Goal: Task Accomplishment & Management: Manage account settings

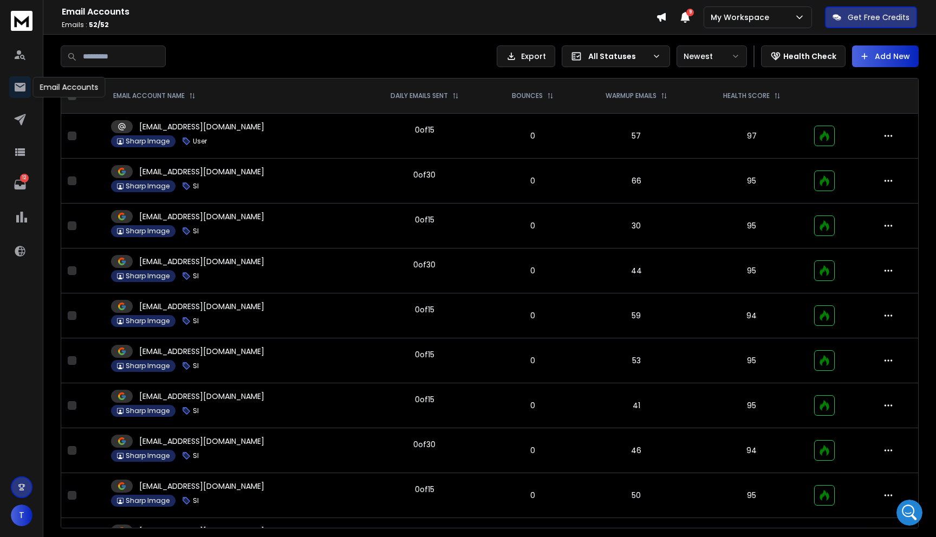
scroll to position [1621, 0]
click at [913, 511] on icon "Open Intercom Messenger" at bounding box center [910, 513] width 18 height 18
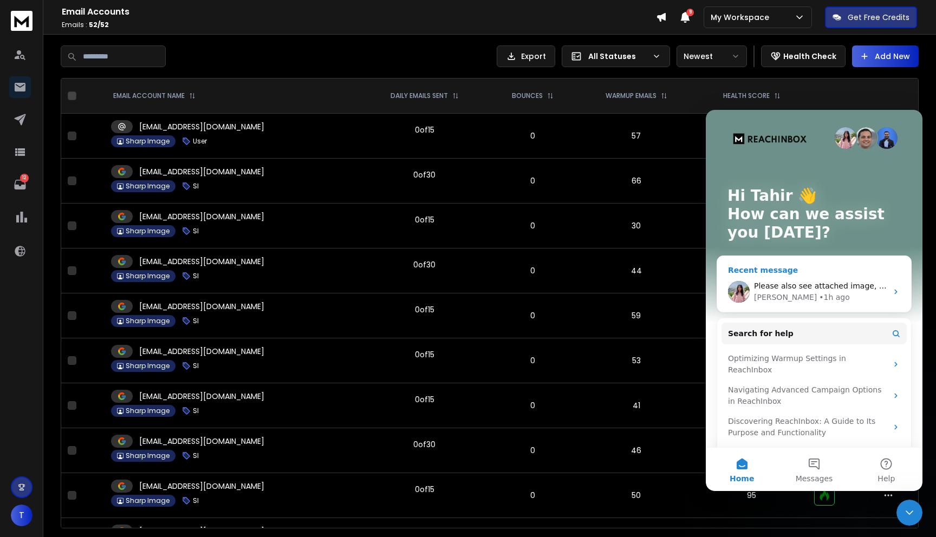
click at [819, 300] on div "Lakshita • 1h ago" at bounding box center [820, 297] width 133 height 11
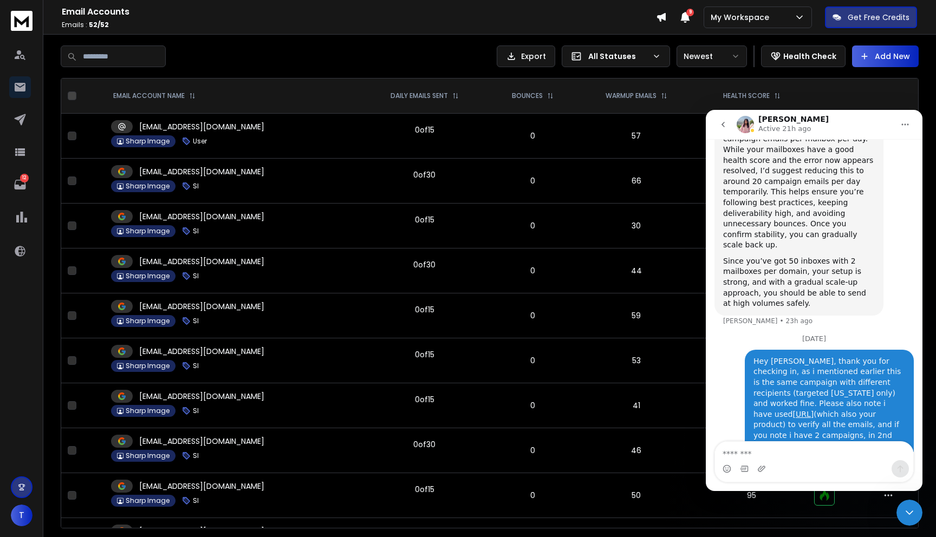
click at [271, 48] on div at bounding box center [276, 57] width 430 height 22
click at [910, 515] on icon "Close Intercom Messenger" at bounding box center [909, 512] width 13 height 13
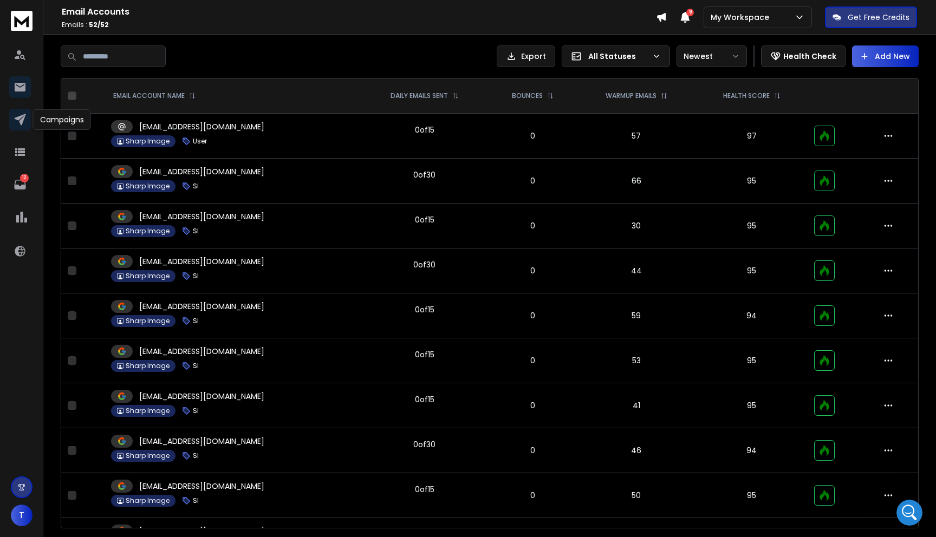
click at [23, 127] on link at bounding box center [20, 120] width 22 height 22
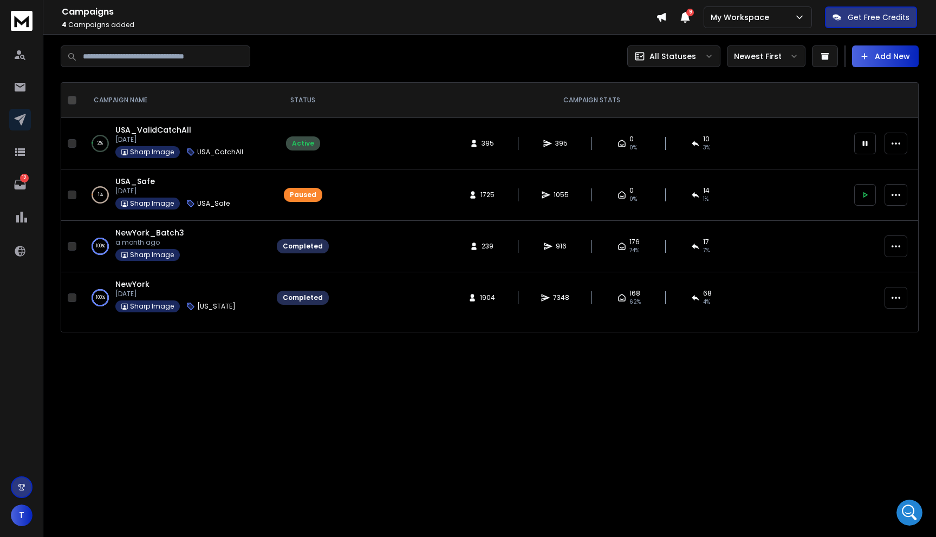
click at [372, 197] on div "1725 1055 0 0 % 14 1 %" at bounding box center [591, 194] width 499 height 17
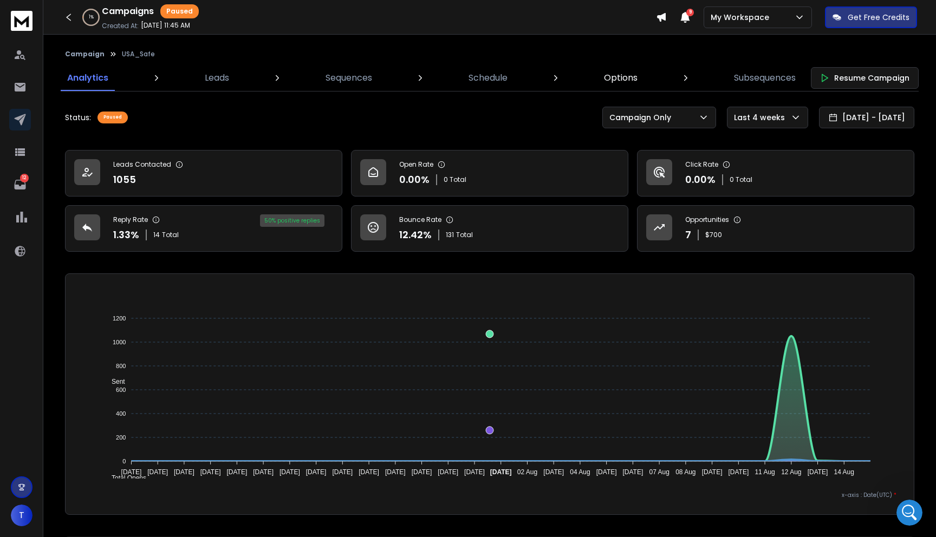
click at [633, 79] on p "Options" at bounding box center [621, 78] width 34 height 13
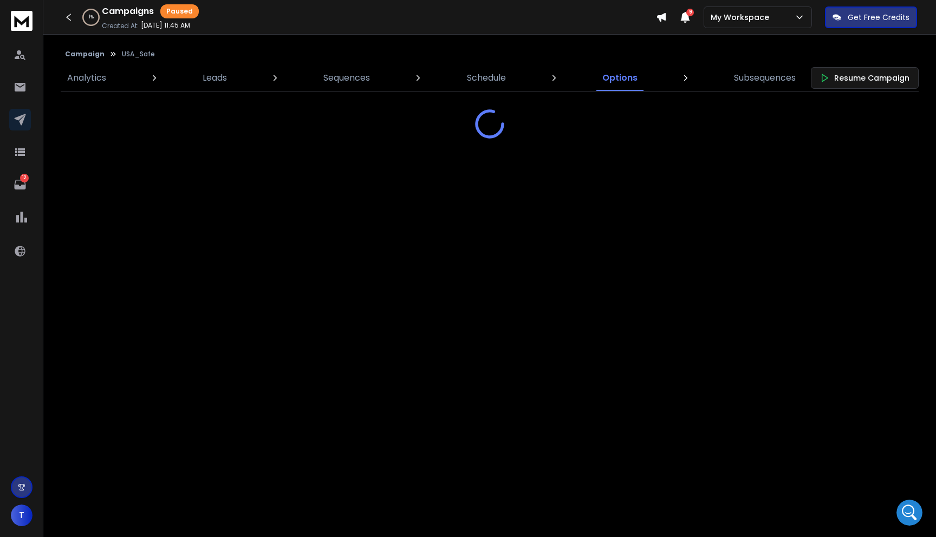
select select "**********"
select select "*"
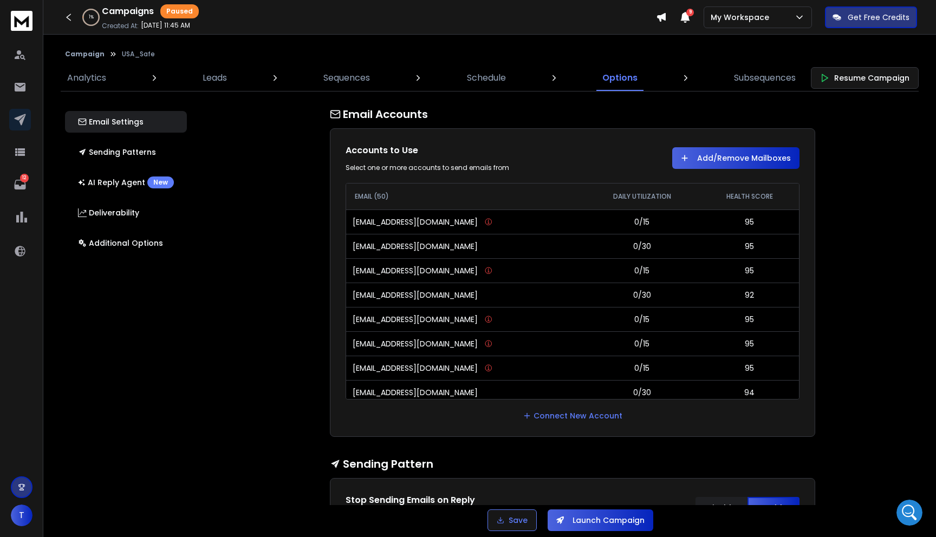
click at [748, 159] on button "Add/Remove Mailboxes" at bounding box center [735, 158] width 127 height 22
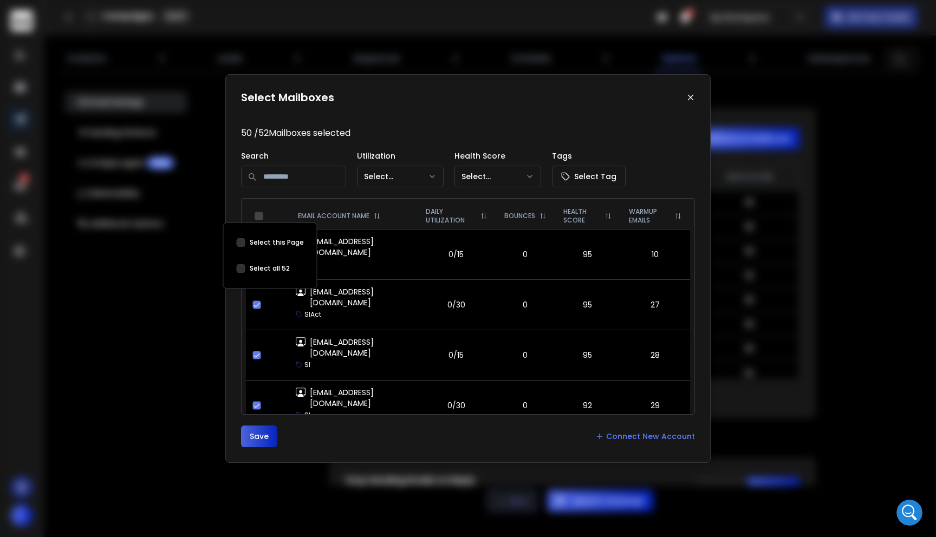
click at [241, 244] on button "Select this Page" at bounding box center [241, 242] width 9 height 9
click at [494, 438] on div "Save Connect New Account" at bounding box center [468, 437] width 454 height 22
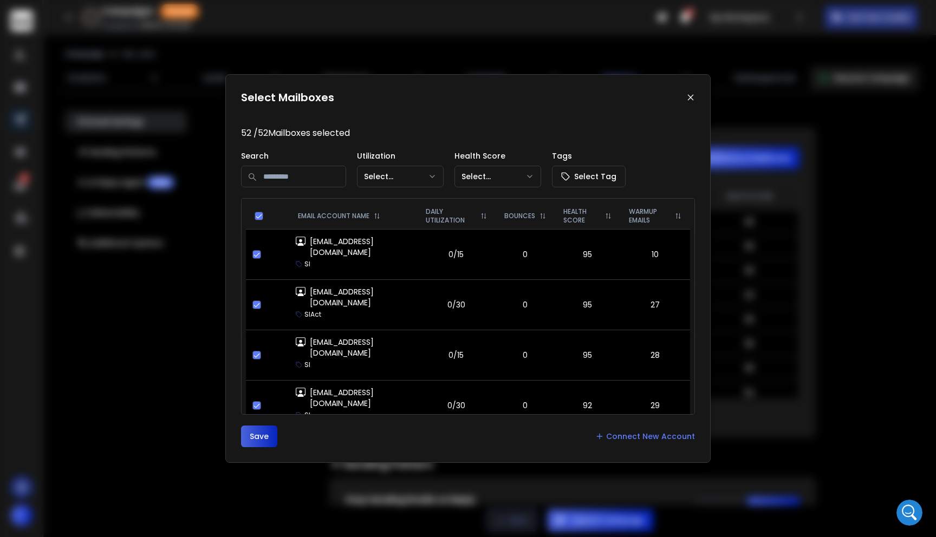
click at [689, 100] on icon at bounding box center [690, 97] width 9 height 9
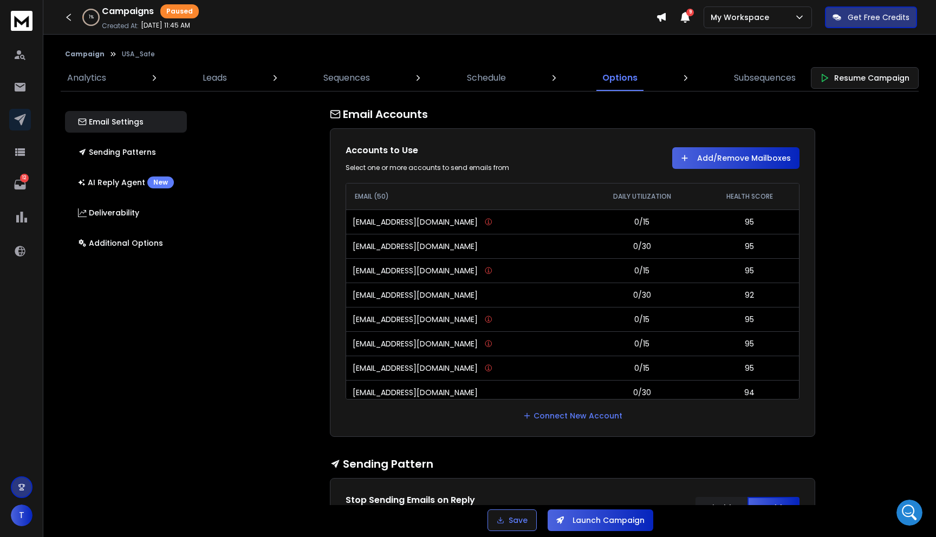
click at [777, 155] on button "Add/Remove Mailboxes" at bounding box center [735, 158] width 127 height 22
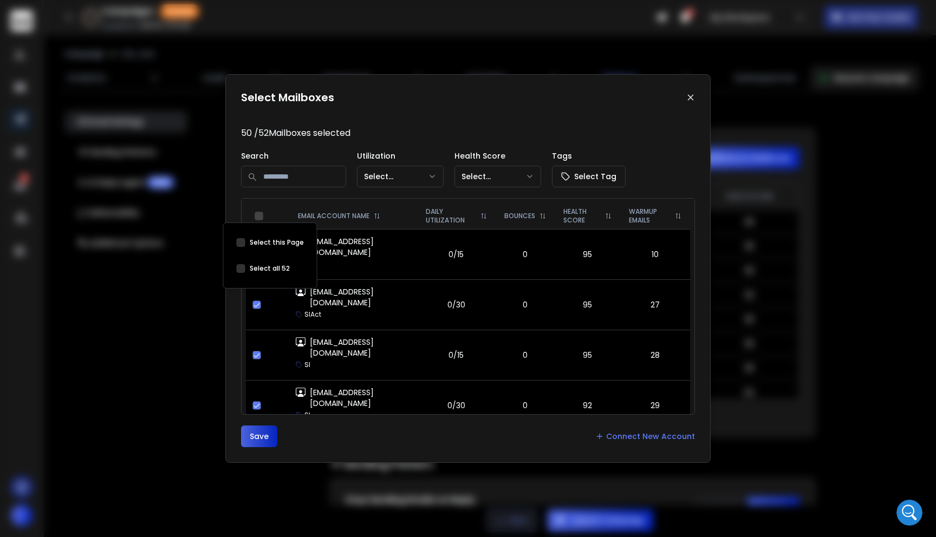
click at [257, 218] on button "Select this Page" at bounding box center [259, 216] width 9 height 9
click at [540, 96] on div "Select Mailboxes" at bounding box center [468, 97] width 454 height 15
click at [434, 171] on button "Select..." at bounding box center [400, 177] width 87 height 22
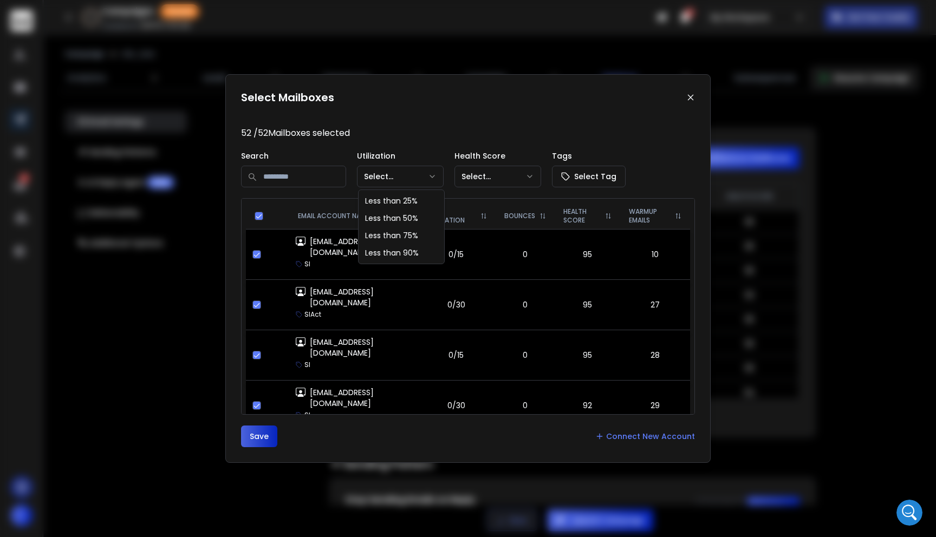
click at [432, 114] on div "Select Mailboxes" at bounding box center [468, 108] width 454 height 37
click at [539, 179] on button "Select..." at bounding box center [497, 177] width 87 height 22
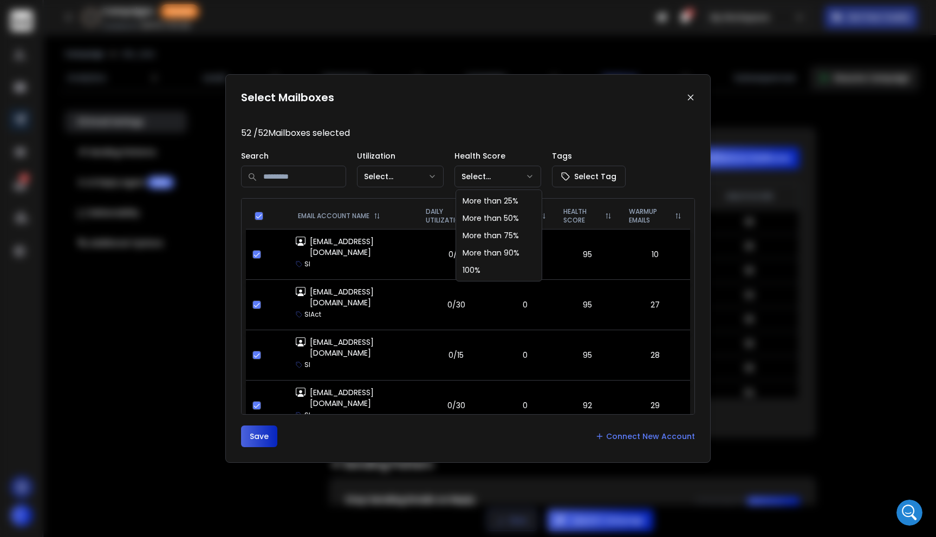
click at [546, 88] on div "Select Mailboxes 52 / 52 Mailboxes selected Search Utilization Select... Health…" at bounding box center [467, 268] width 485 height 389
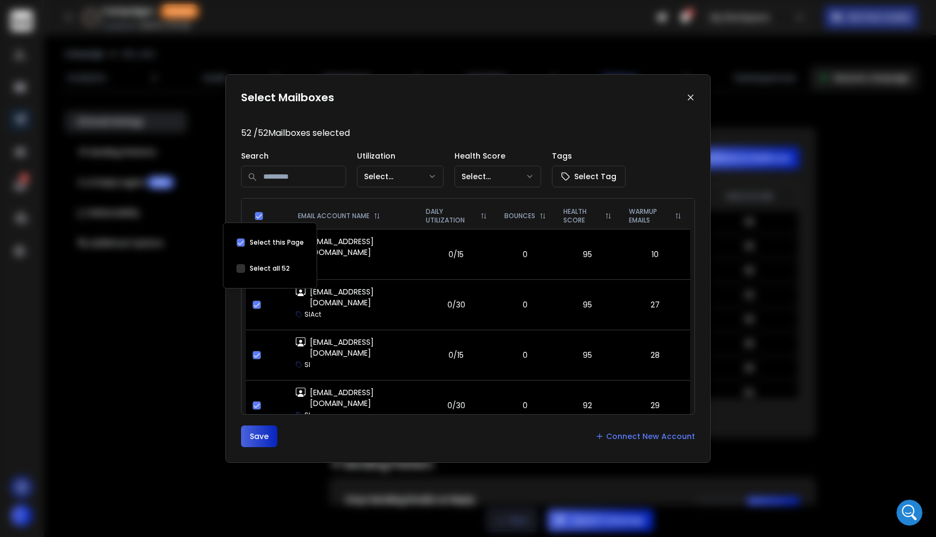
click at [259, 215] on button "Select this Page" at bounding box center [259, 216] width 9 height 9
click at [464, 100] on div "Select Mailboxes" at bounding box center [468, 97] width 454 height 15
click at [258, 437] on button "Save" at bounding box center [259, 437] width 36 height 22
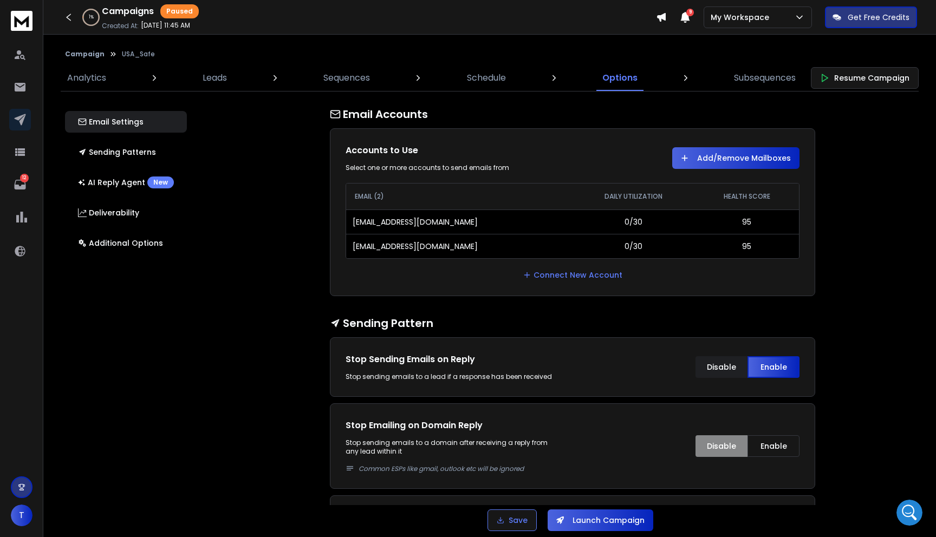
click at [757, 156] on button "Add/Remove Mailboxes" at bounding box center [735, 158] width 127 height 22
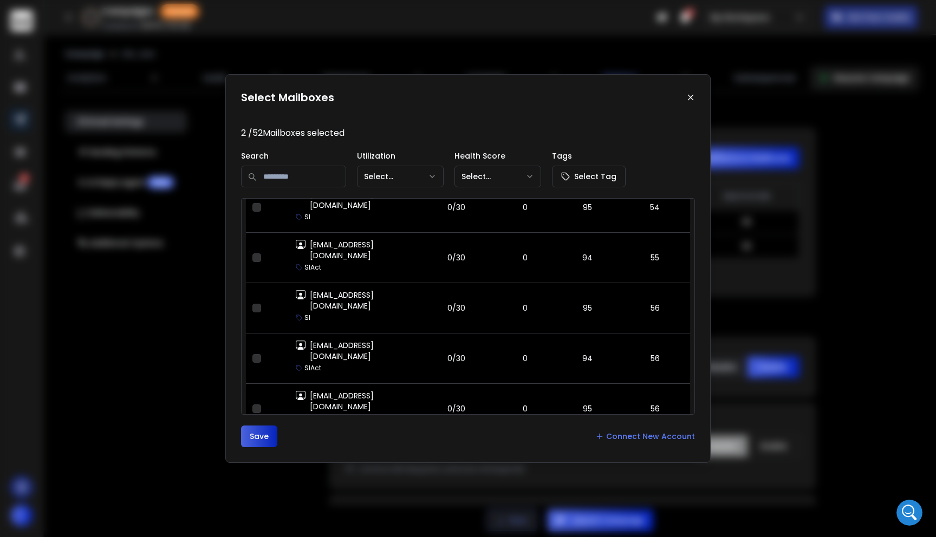
scroll to position [1875, 0]
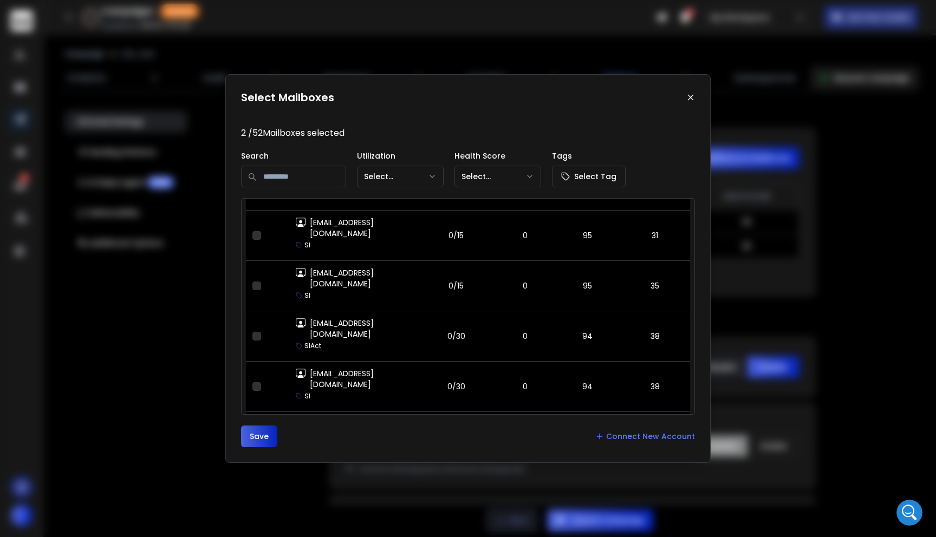
scroll to position [0, 0]
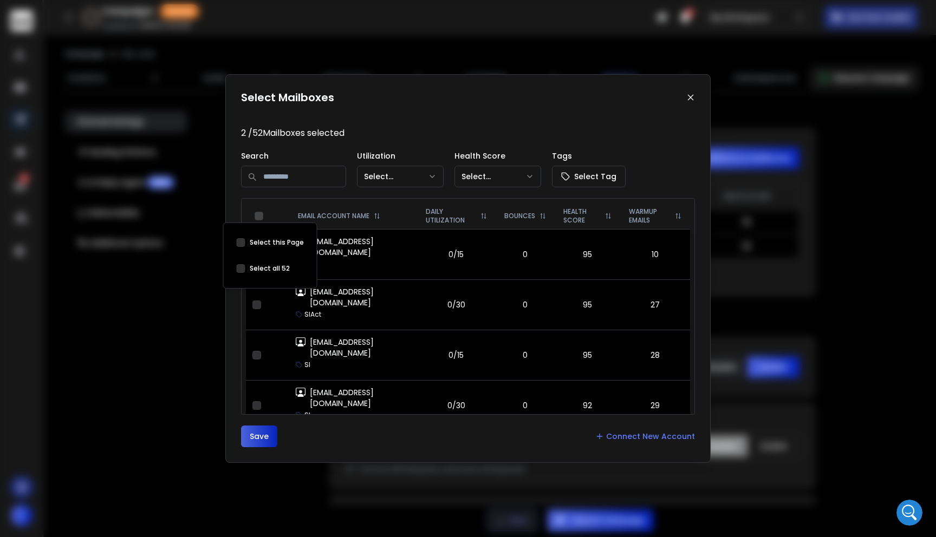
click at [241, 268] on button "Select this Page" at bounding box center [241, 268] width 9 height 9
click at [440, 90] on div "Select Mailboxes" at bounding box center [468, 97] width 454 height 15
click at [313, 177] on input at bounding box center [293, 177] width 105 height 22
type input "**********"
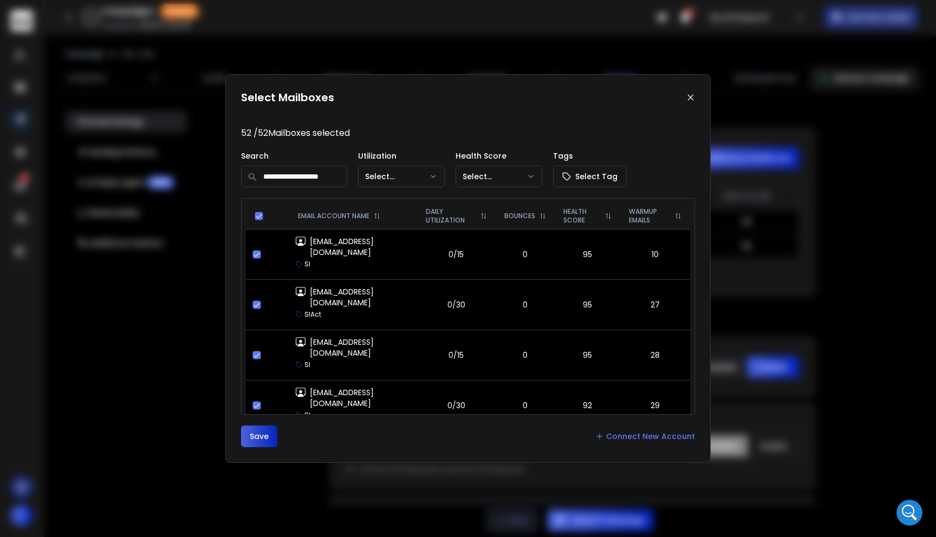
scroll to position [0, 0]
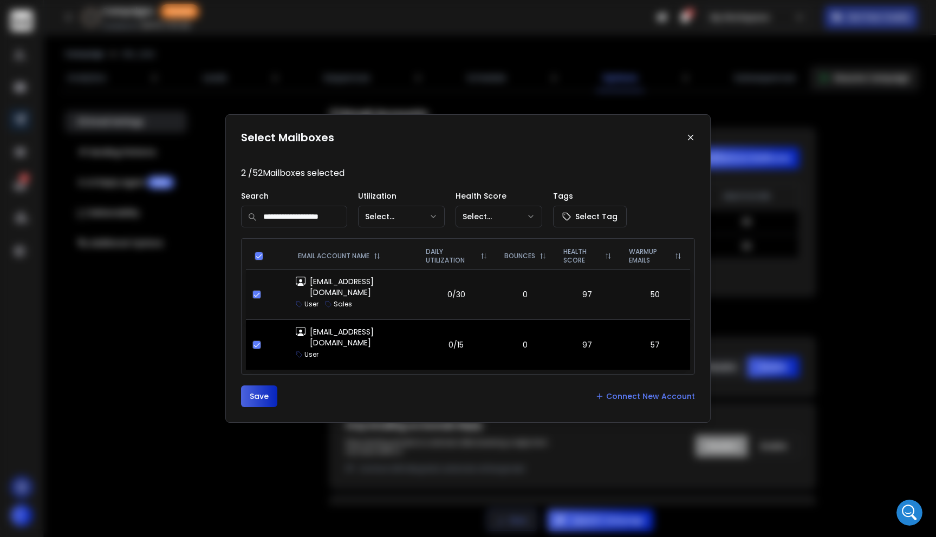
click at [258, 298] on button "button" at bounding box center [256, 294] width 9 height 9
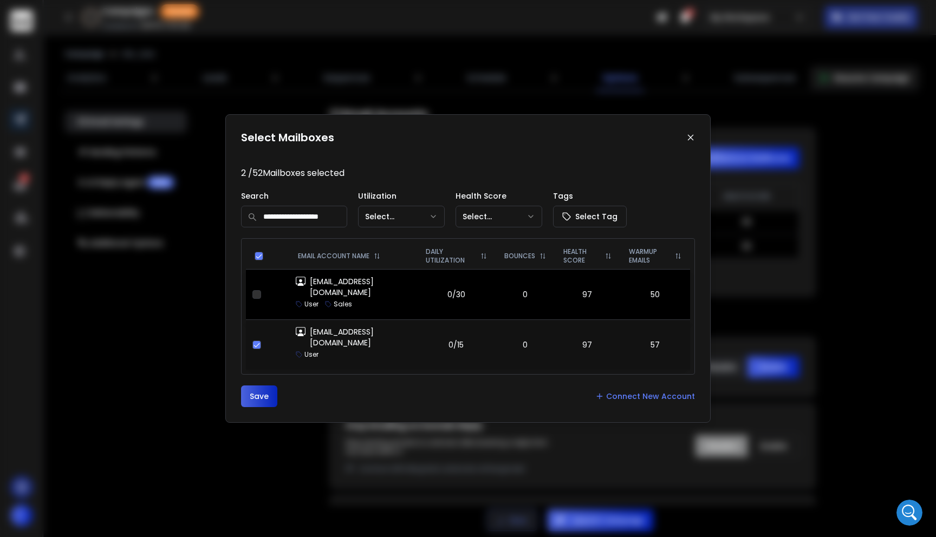
click at [257, 342] on button "button" at bounding box center [256, 345] width 9 height 9
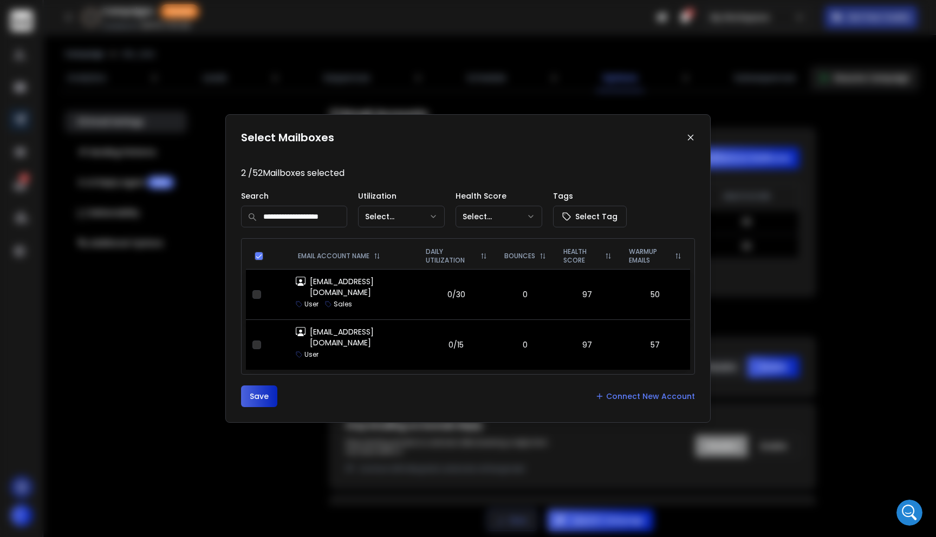
click at [266, 388] on button "Save" at bounding box center [259, 397] width 36 height 22
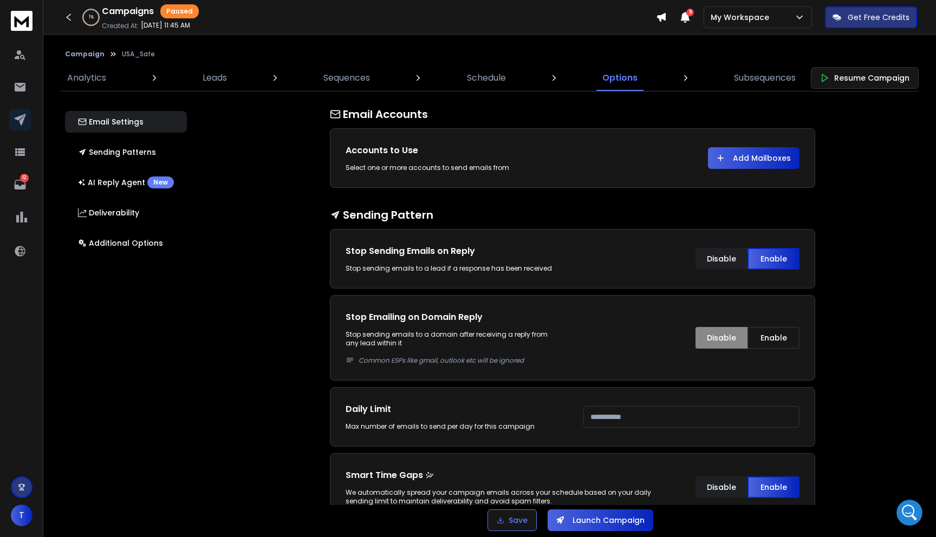
click at [768, 158] on button "Add Mailboxes" at bounding box center [754, 158] width 92 height 22
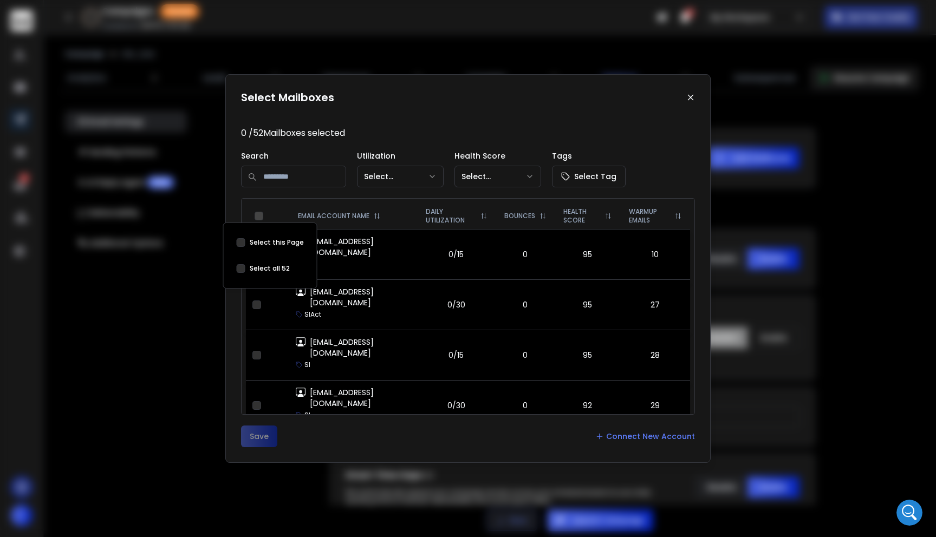
click at [241, 267] on button "Select this Page" at bounding box center [241, 268] width 9 height 9
click at [400, 107] on div "Select Mailboxes" at bounding box center [468, 108] width 454 height 37
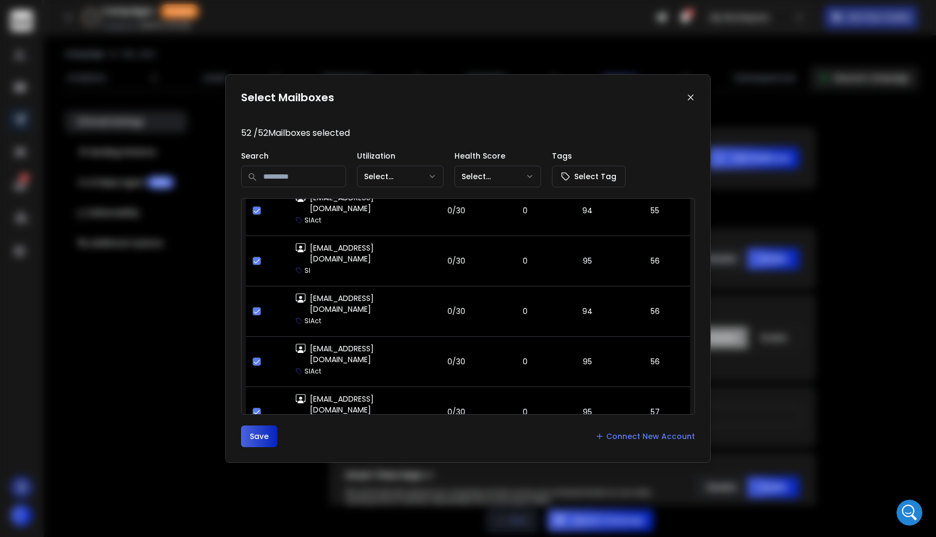
scroll to position [1705, 0]
click at [607, 178] on button "Select Tag" at bounding box center [589, 177] width 74 height 22
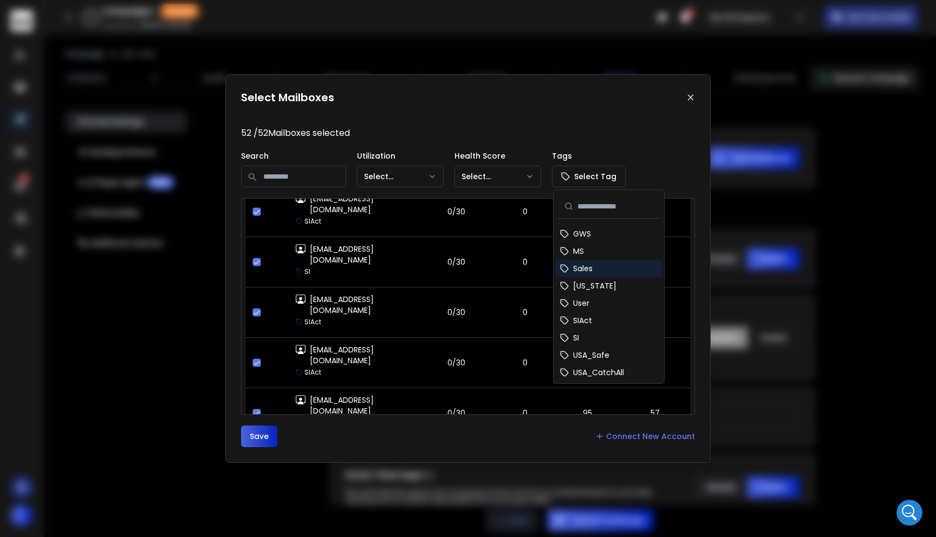
click at [591, 268] on span "Sales" at bounding box center [583, 268] width 20 height 11
click at [586, 303] on span "User" at bounding box center [581, 303] width 16 height 11
click at [624, 118] on div "Select Mailboxes" at bounding box center [468, 108] width 454 height 37
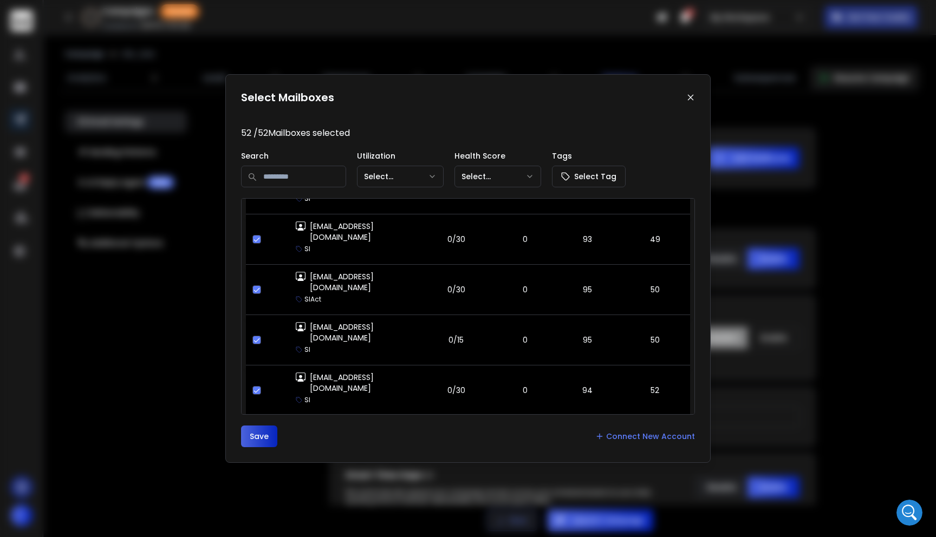
scroll to position [1233, 0]
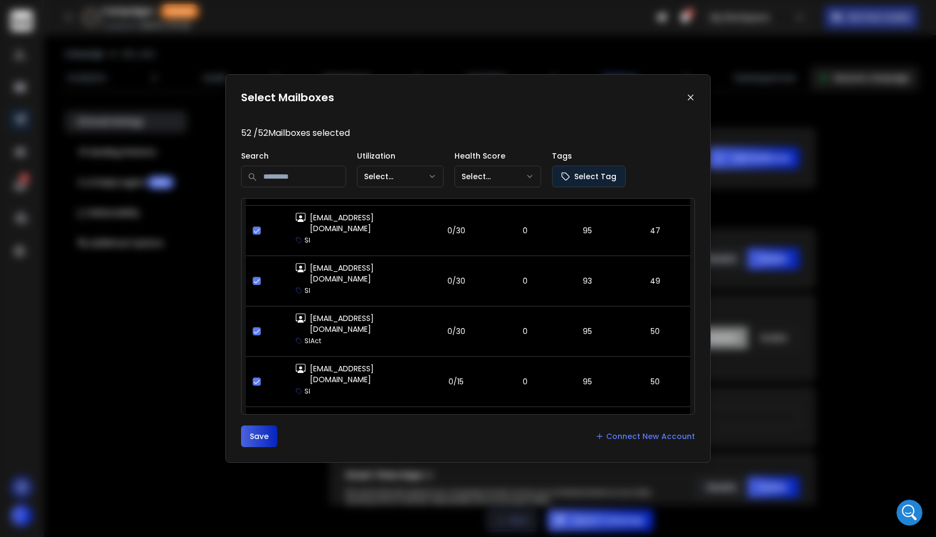
click at [609, 174] on button "Select Tag" at bounding box center [589, 177] width 74 height 22
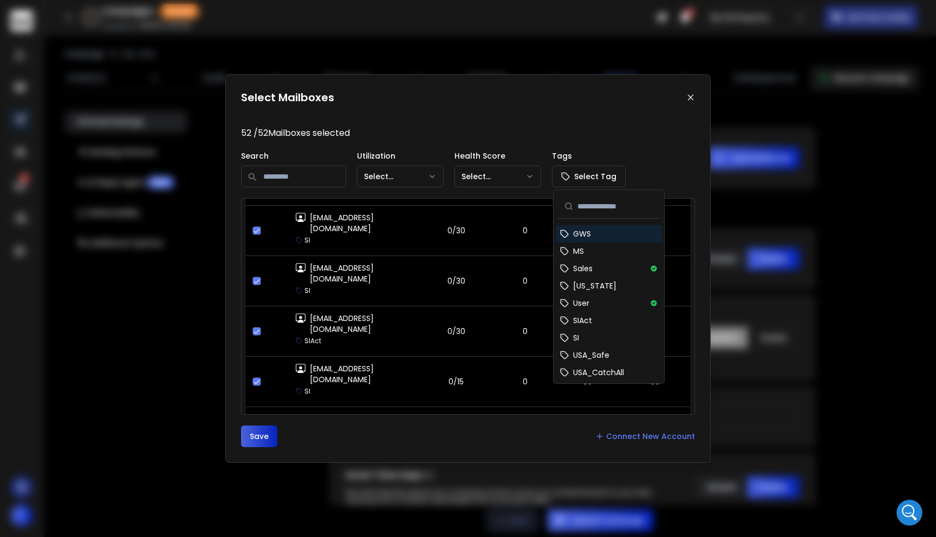
click at [655, 122] on div "Select Mailboxes" at bounding box center [468, 108] width 454 height 37
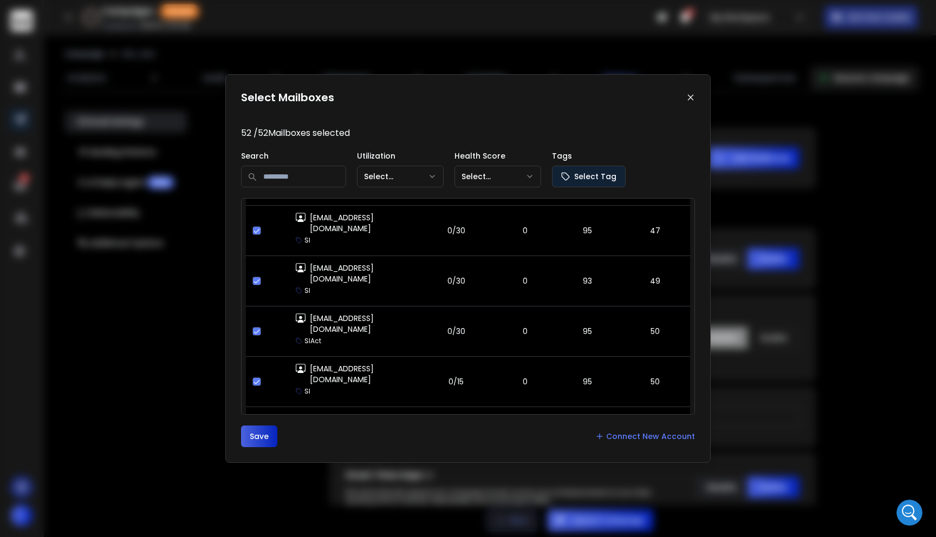
click at [593, 171] on button "Select Tag" at bounding box center [589, 177] width 74 height 22
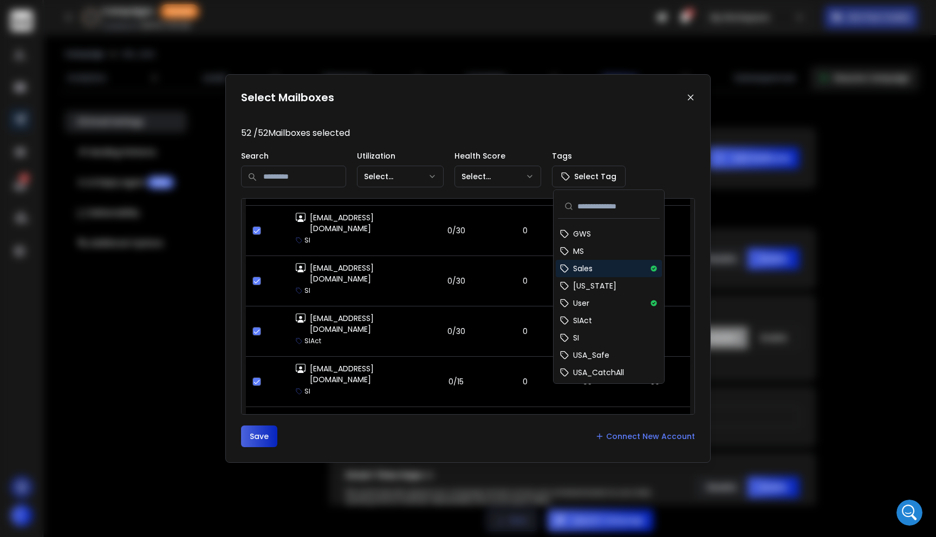
click at [645, 267] on div "Sales" at bounding box center [609, 268] width 98 height 11
click at [640, 308] on div "User" at bounding box center [609, 303] width 98 height 11
click at [625, 102] on div "Select Mailboxes" at bounding box center [468, 97] width 454 height 15
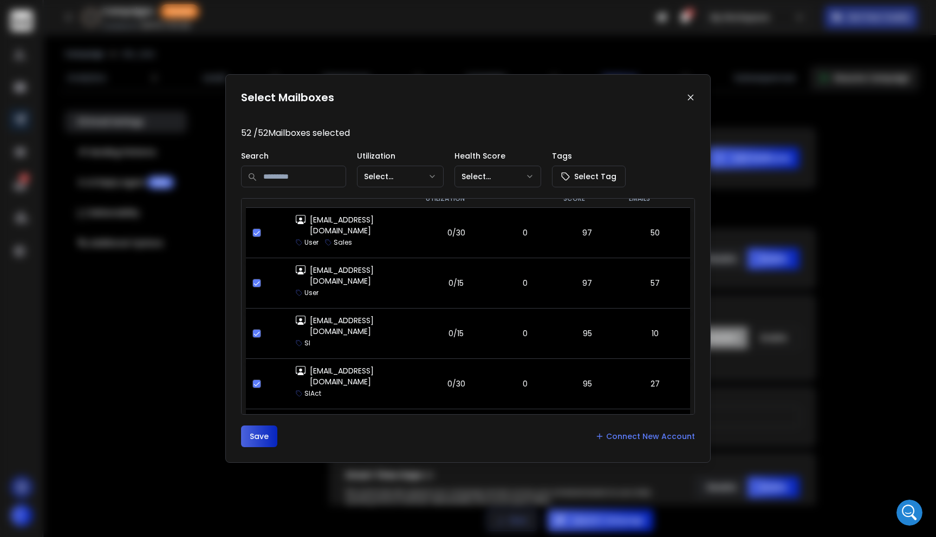
scroll to position [0, 0]
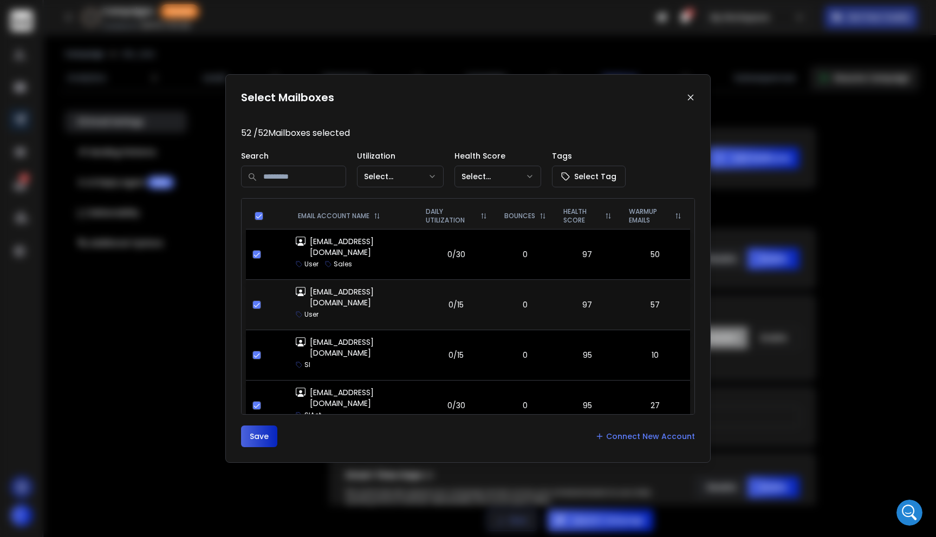
click at [256, 301] on button "button" at bounding box center [256, 305] width 9 height 9
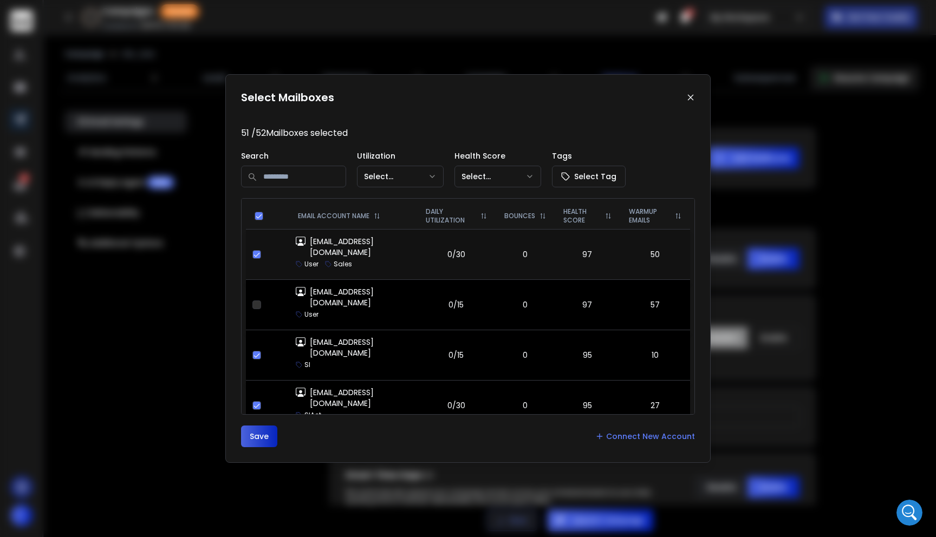
click at [257, 251] on button "button" at bounding box center [256, 254] width 9 height 9
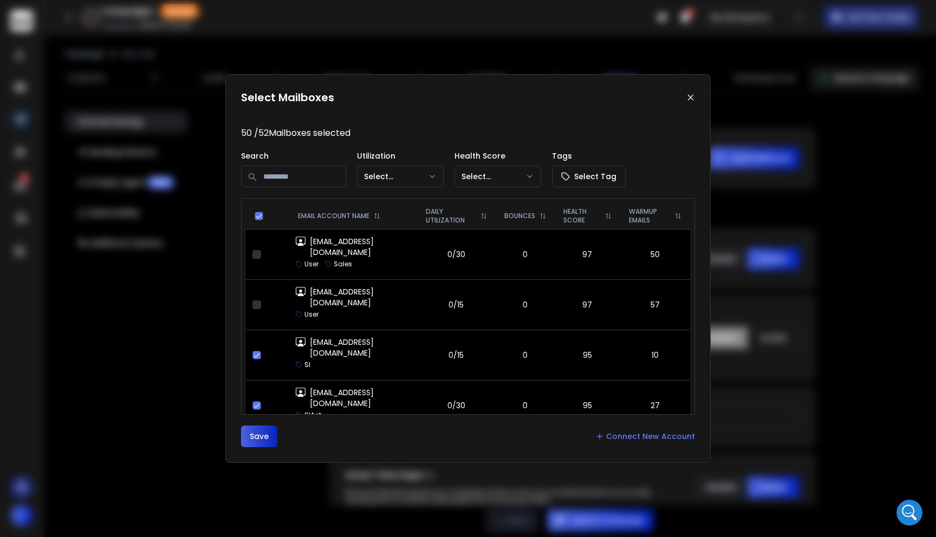
click at [262, 437] on button "Save" at bounding box center [259, 437] width 36 height 22
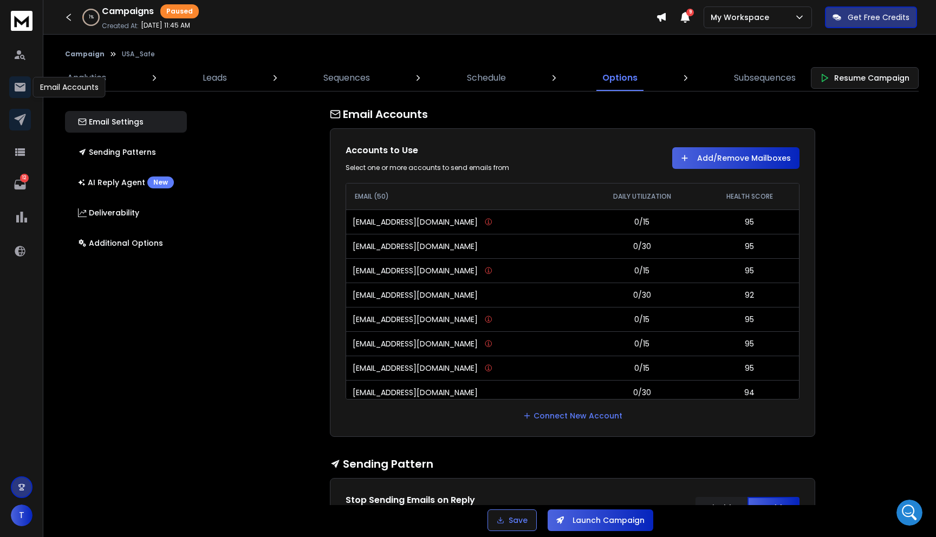
click at [20, 87] on icon at bounding box center [20, 87] width 11 height 9
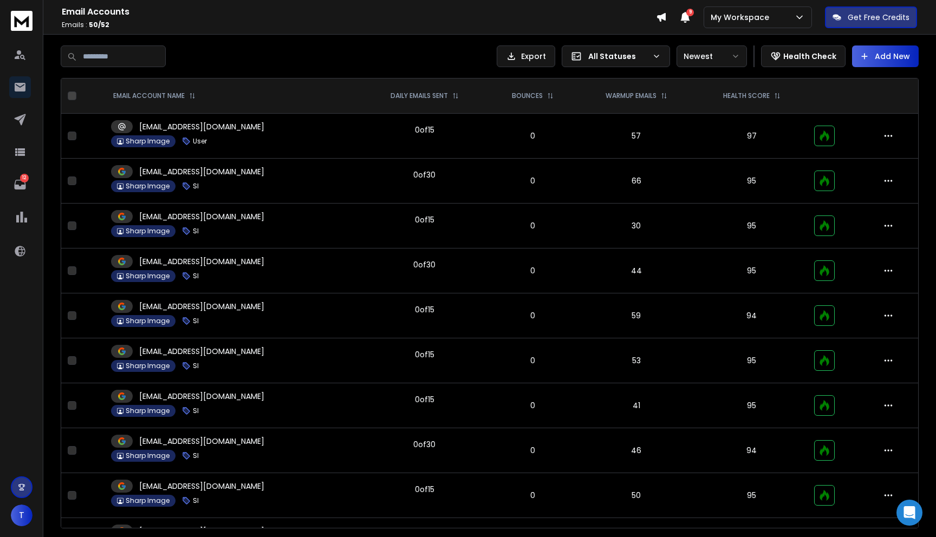
click at [263, 307] on p "[EMAIL_ADDRESS][DOMAIN_NAME]" at bounding box center [201, 306] width 125 height 11
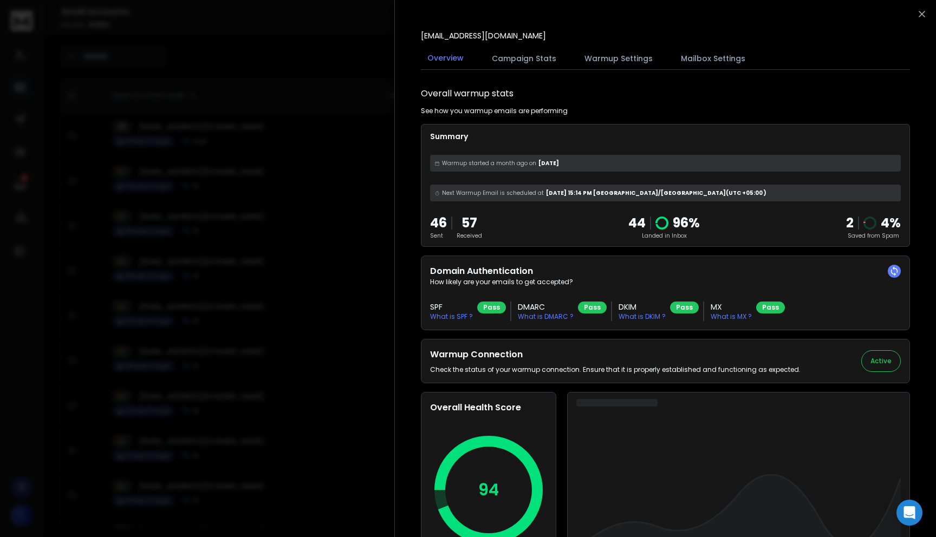
click at [529, 55] on button "Campaign Stats" at bounding box center [523, 59] width 77 height 24
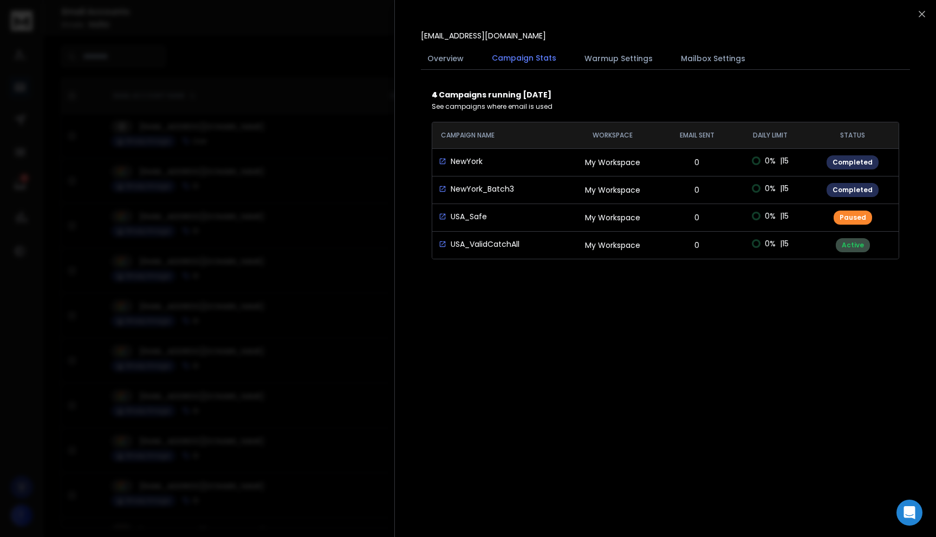
click at [721, 64] on button "Mailbox Settings" at bounding box center [712, 59] width 77 height 24
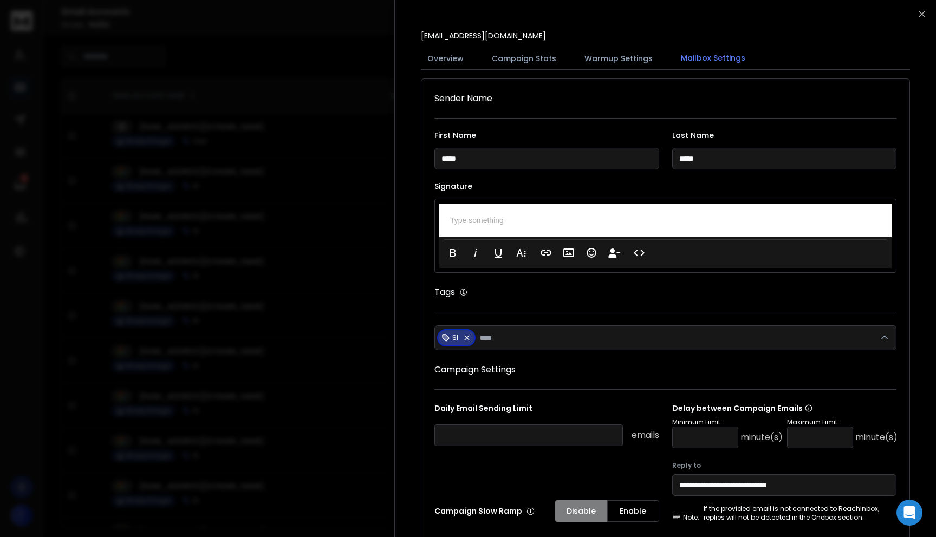
click at [442, 56] on button "Overview" at bounding box center [445, 59] width 49 height 24
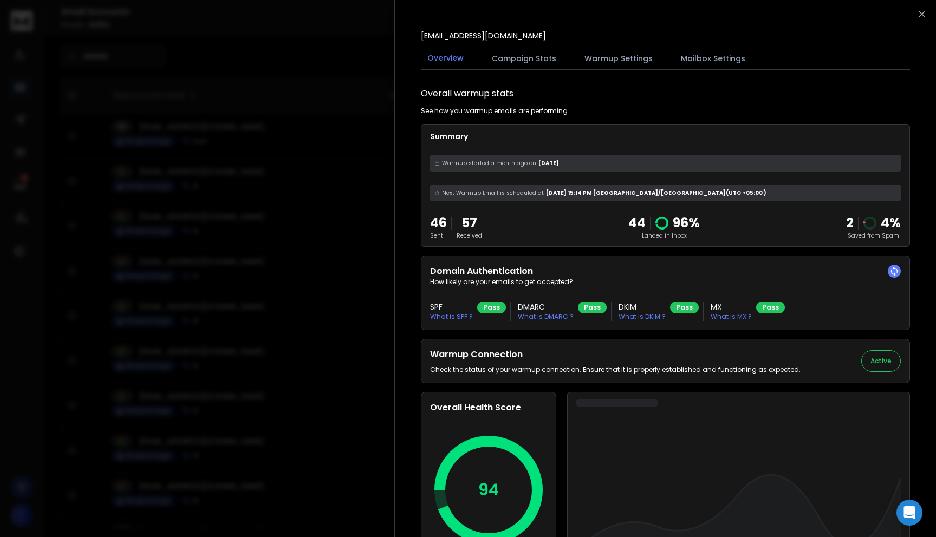
click at [357, 256] on div at bounding box center [468, 268] width 936 height 537
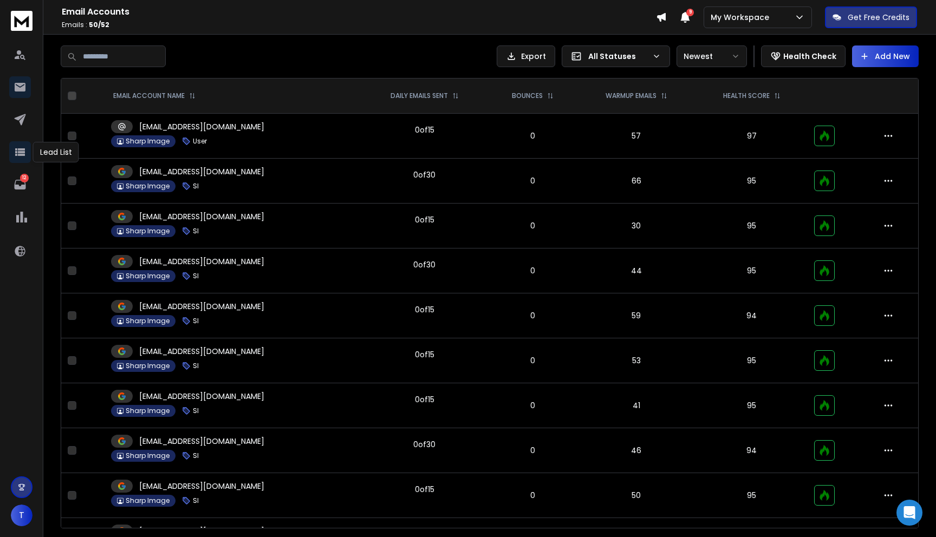
click at [14, 154] on icon at bounding box center [20, 152] width 13 height 13
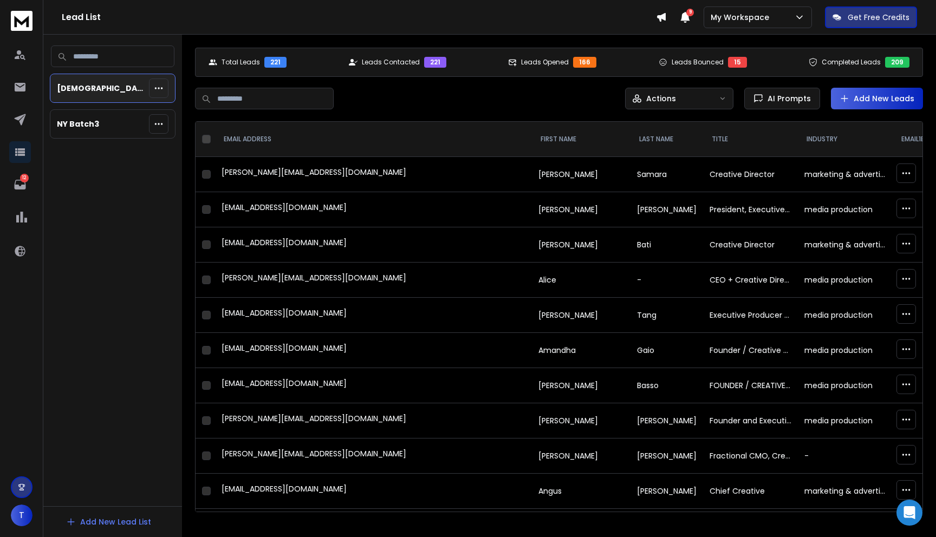
click at [159, 88] on icon "button" at bounding box center [159, 88] width 10 height 10
click at [148, 131] on p "Delete Lead List" at bounding box center [132, 129] width 59 height 11
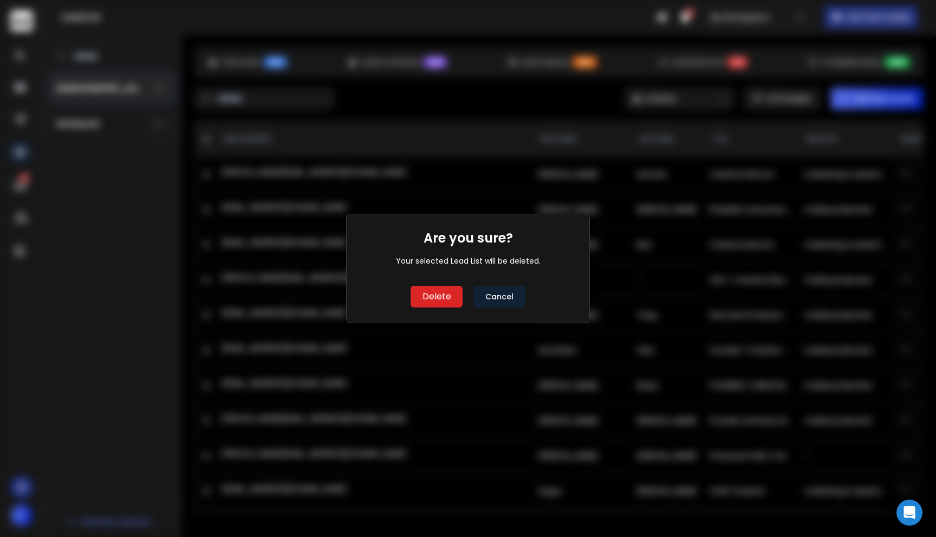
click at [498, 296] on button "Cancel" at bounding box center [499, 297] width 52 height 22
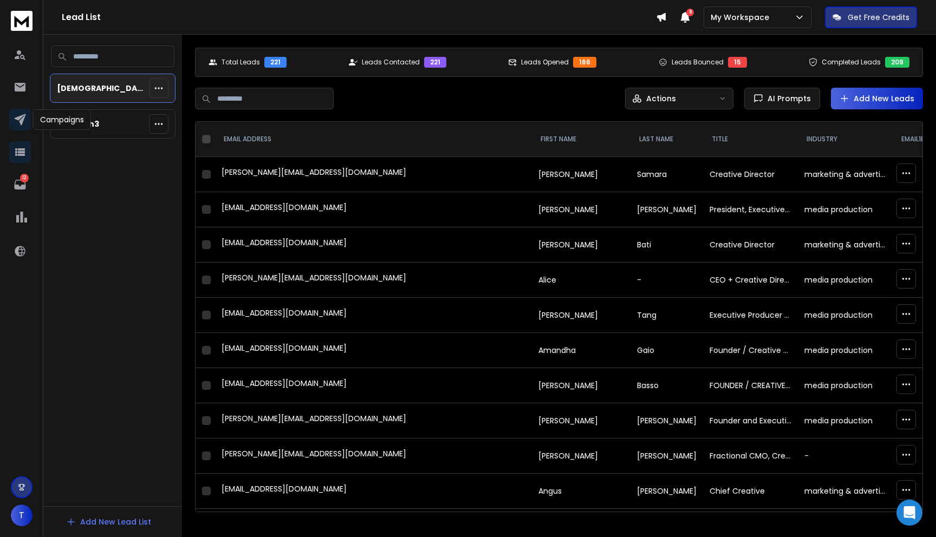
click at [18, 119] on icon at bounding box center [19, 119] width 11 height 11
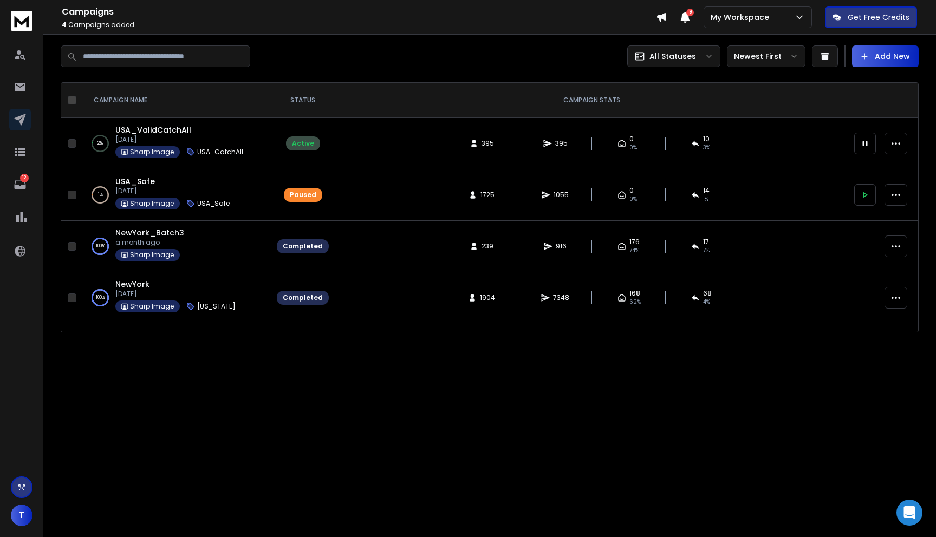
click at [380, 198] on div "1725 1055 0 0 % 14 1 %" at bounding box center [591, 194] width 499 height 17
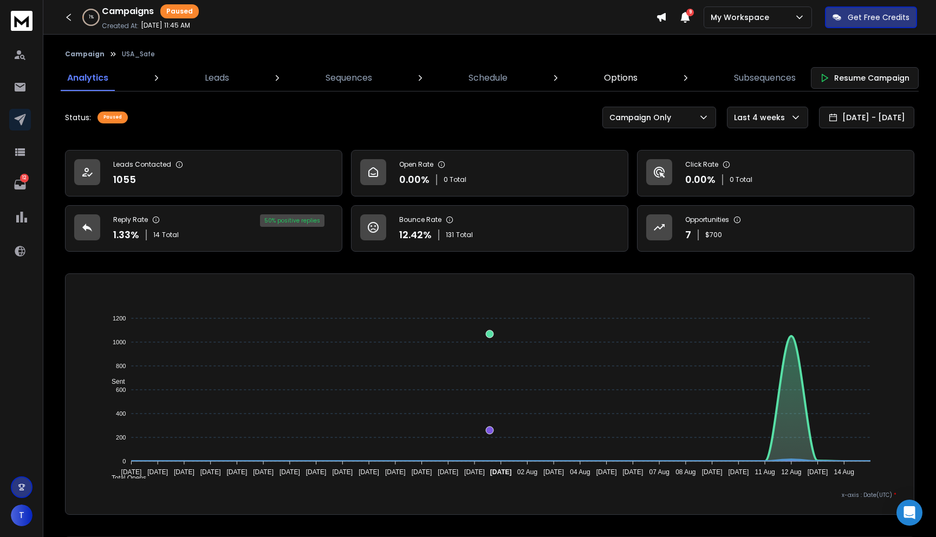
click at [627, 83] on p "Options" at bounding box center [621, 78] width 34 height 13
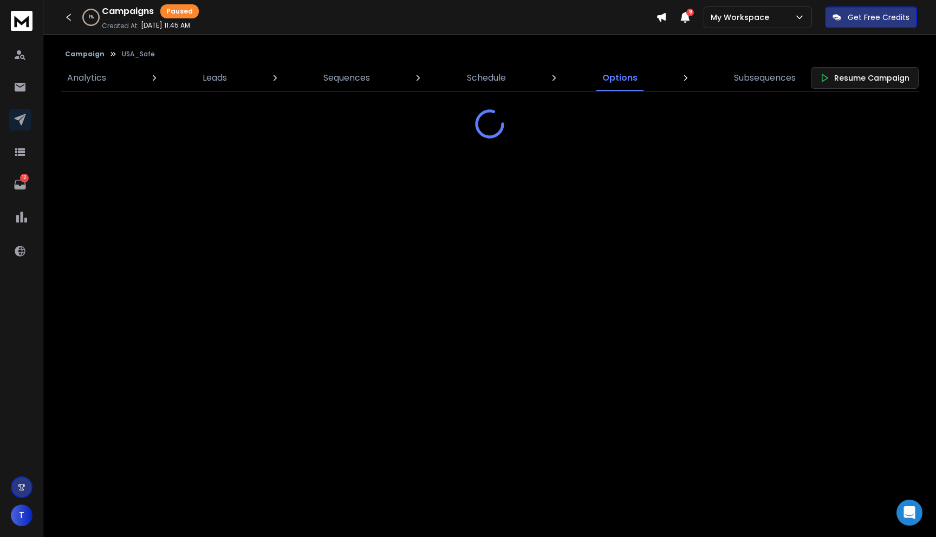
select select "**********"
select select "*"
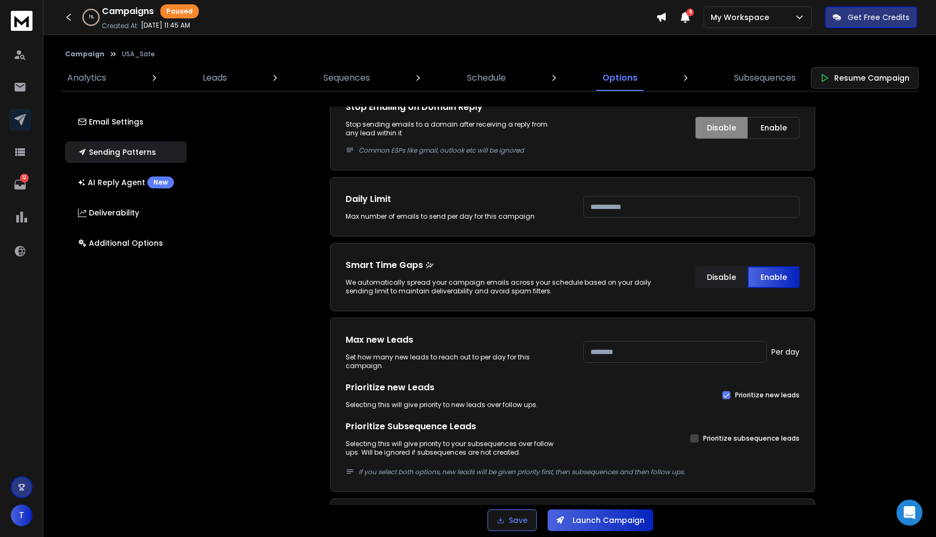
scroll to position [460, 0]
drag, startPoint x: 594, startPoint y: 206, endPoint x: 574, endPoint y: 206, distance: 20.0
click at [574, 206] on div "Daily Limit Max number of emails to send per day for this campaign ***" at bounding box center [573, 206] width 454 height 28
type input "***"
drag, startPoint x: 594, startPoint y: 353, endPoint x: 582, endPoint y: 353, distance: 11.4
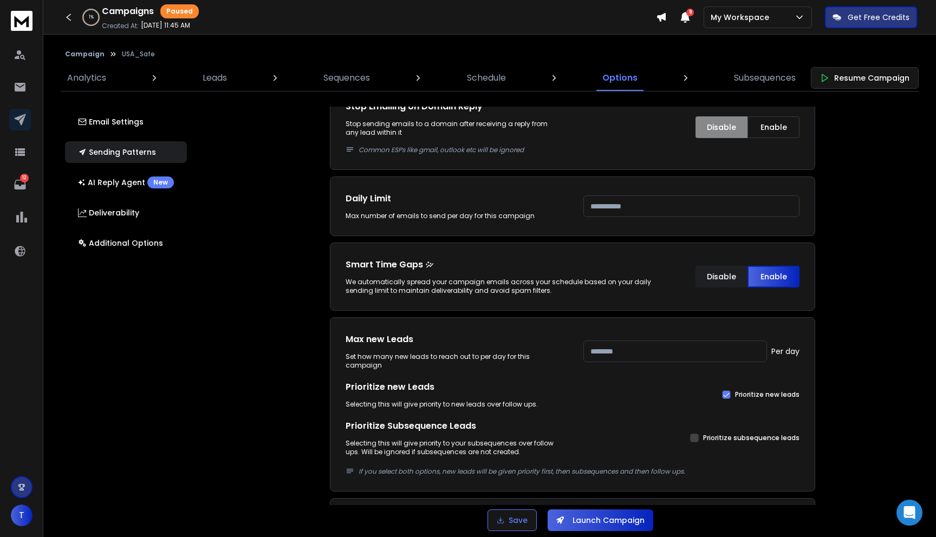
click at [583, 353] on input "***" at bounding box center [675, 352] width 184 height 22
type input "***"
click at [807, 328] on div "Max new Leads Set how many new leads to reach out to per day for this campaign …" at bounding box center [572, 404] width 485 height 174
click at [517, 523] on button "Save" at bounding box center [512, 521] width 49 height 22
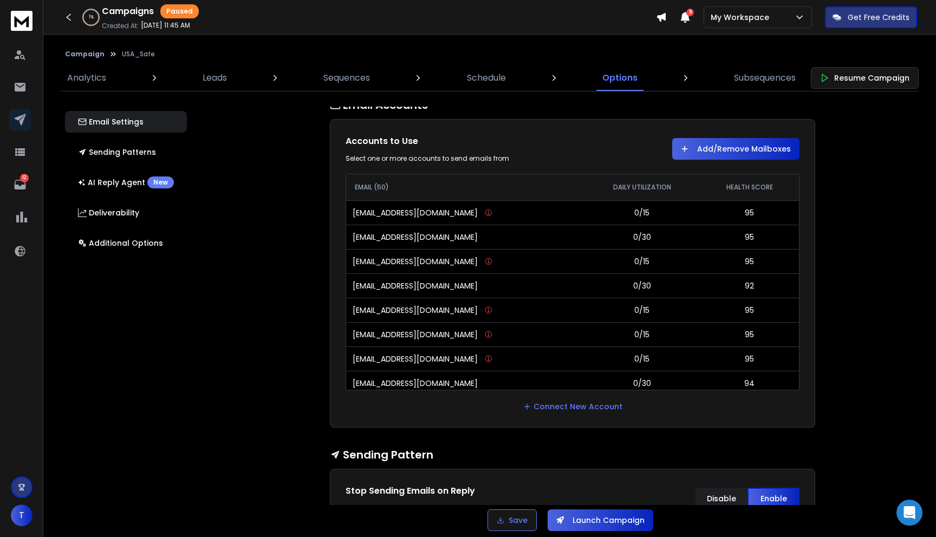
scroll to position [0, 0]
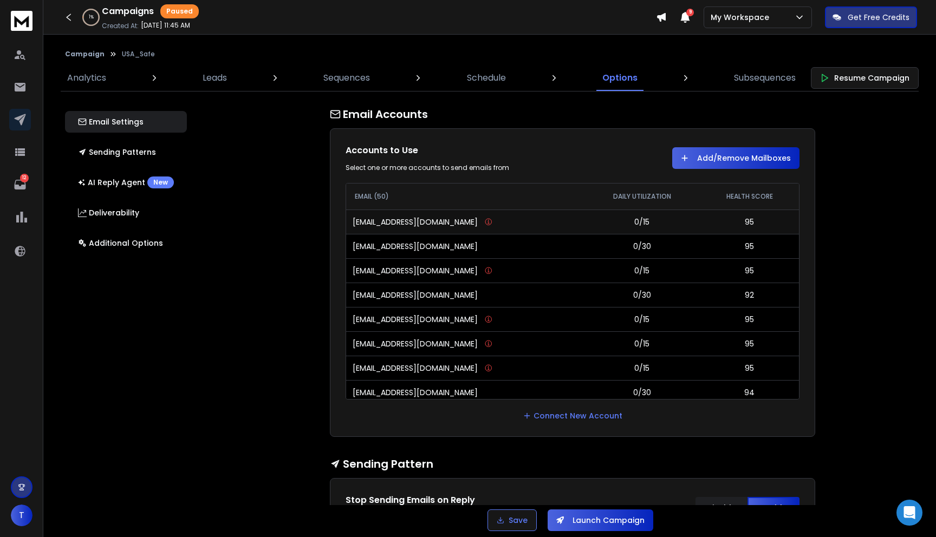
click at [554, 224] on div "[EMAIL_ADDRESS][DOMAIN_NAME]" at bounding box center [465, 222] width 224 height 11
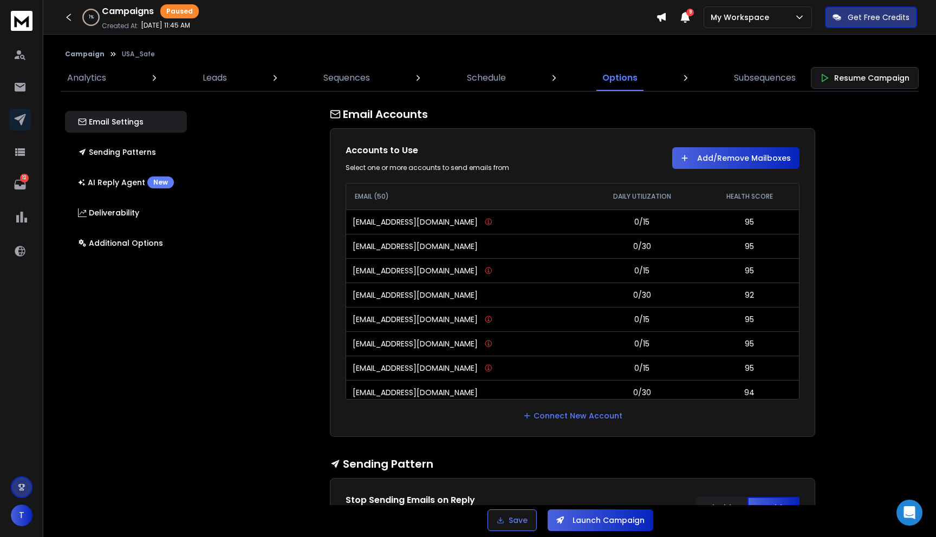
click at [722, 154] on button "Add/Remove Mailboxes" at bounding box center [735, 158] width 127 height 22
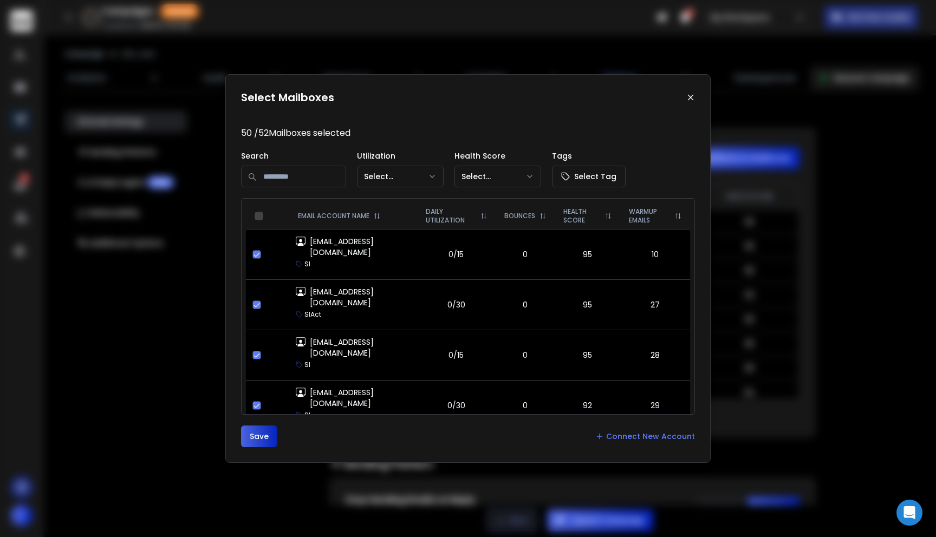
click at [534, 178] on icon "button" at bounding box center [529, 176] width 9 height 9
click at [259, 438] on button "Save" at bounding box center [259, 437] width 36 height 22
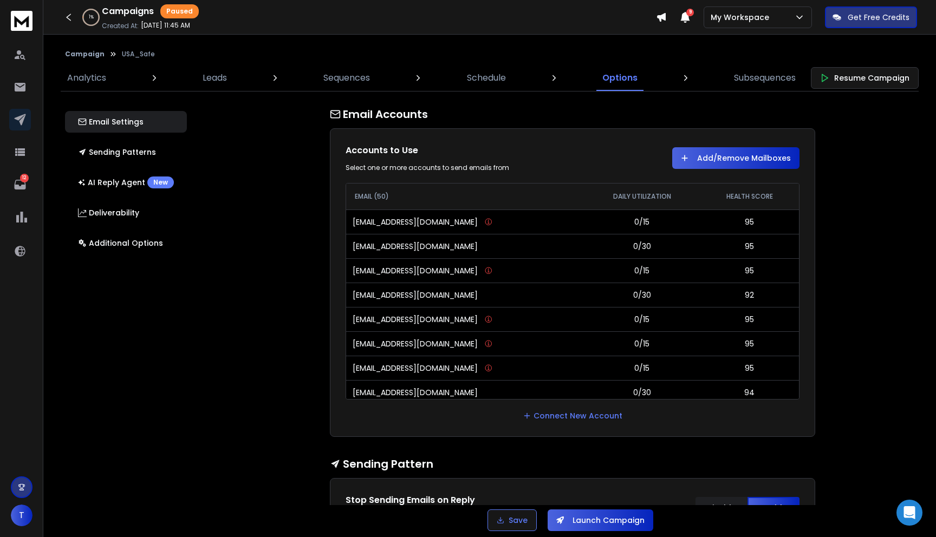
click at [722, 154] on button "Add/Remove Mailboxes" at bounding box center [735, 158] width 127 height 22
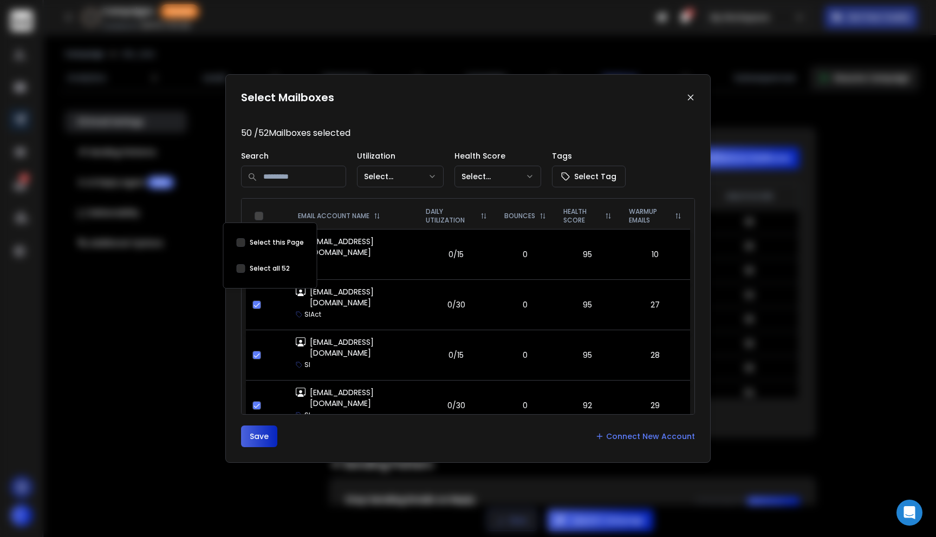
click at [261, 216] on button "Select this Page" at bounding box center [259, 216] width 9 height 9
click at [261, 265] on label "Select all 52" at bounding box center [270, 268] width 40 height 9
click at [241, 271] on button "Select this Page" at bounding box center [241, 268] width 9 height 9
click at [264, 442] on button "Save" at bounding box center [259, 437] width 36 height 22
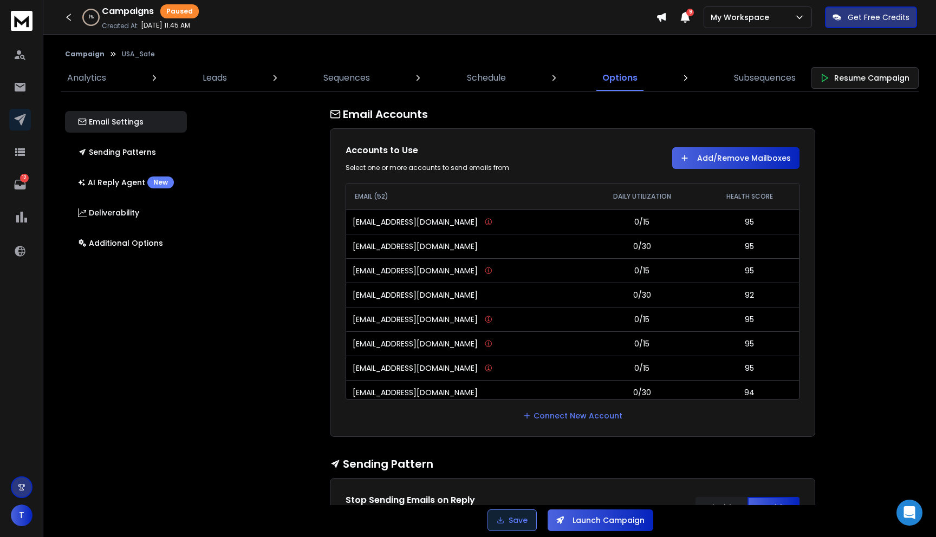
click at [511, 521] on button "Save" at bounding box center [512, 521] width 49 height 22
click at [591, 418] on link "Connect New Account" at bounding box center [573, 416] width 100 height 11
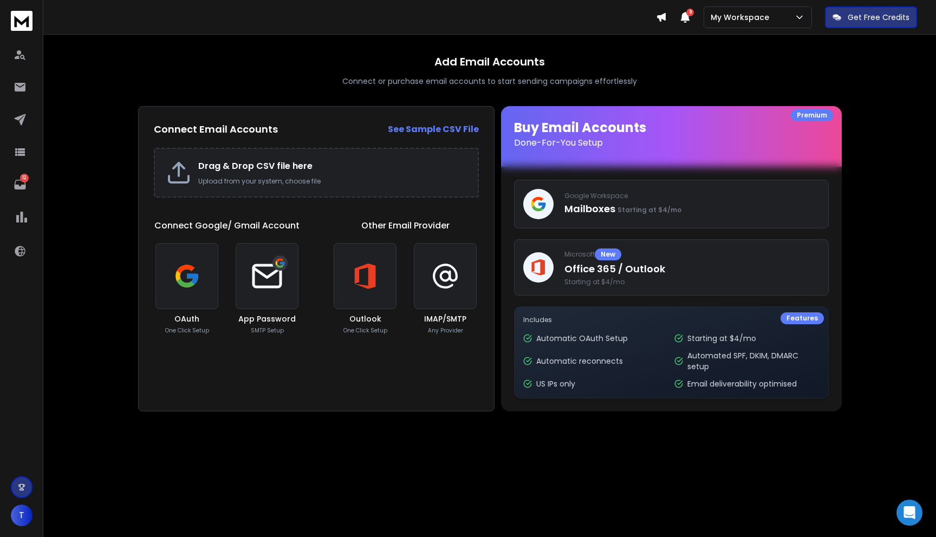
click at [724, 67] on div "Add Email Accounts Connect or purchase email accounts to start sending campaign…" at bounding box center [489, 70] width 893 height 33
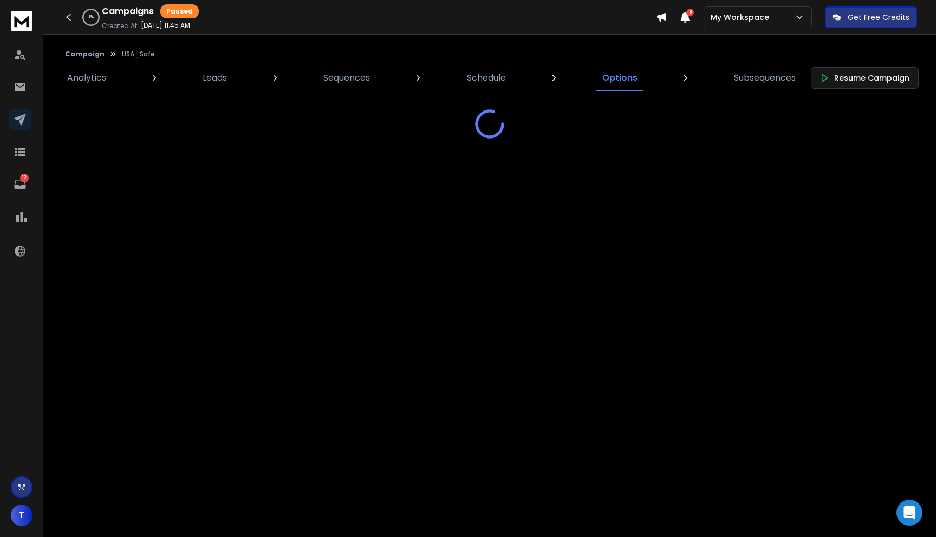
select select "**********"
select select "*"
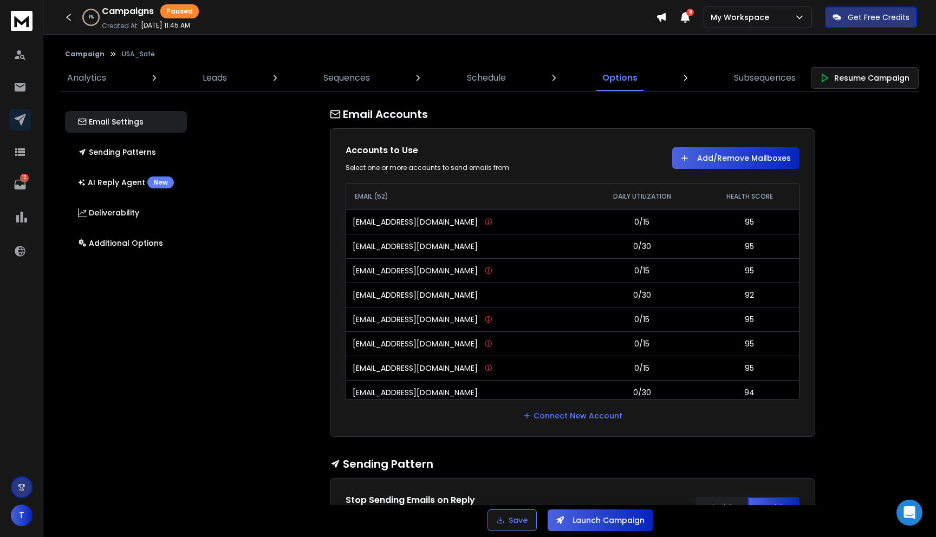
click at [736, 161] on button "Add/Remove Mailboxes" at bounding box center [735, 158] width 127 height 22
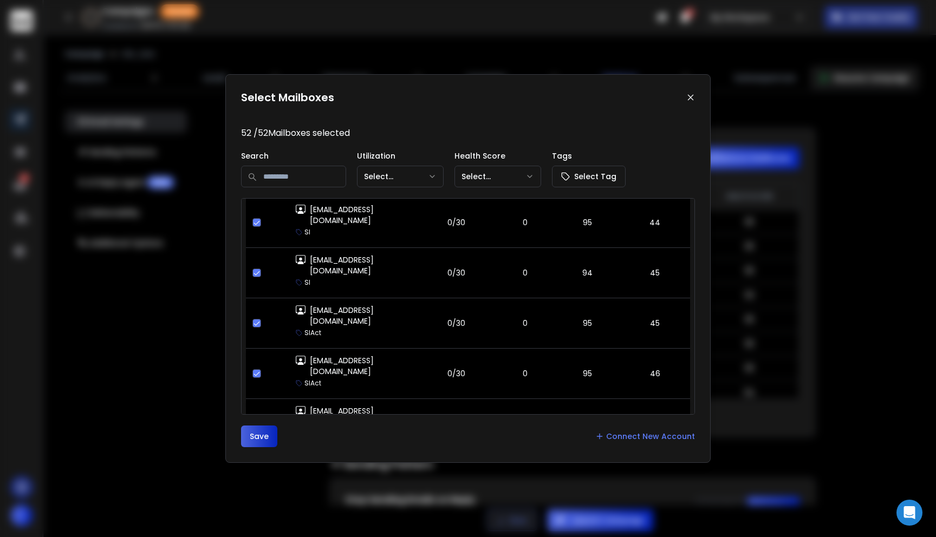
scroll to position [900, 0]
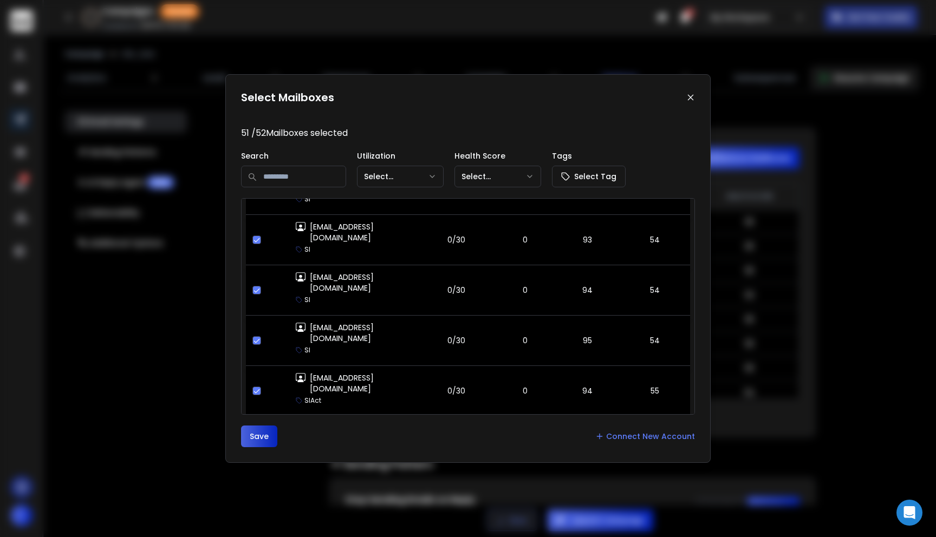
scroll to position [1532, 0]
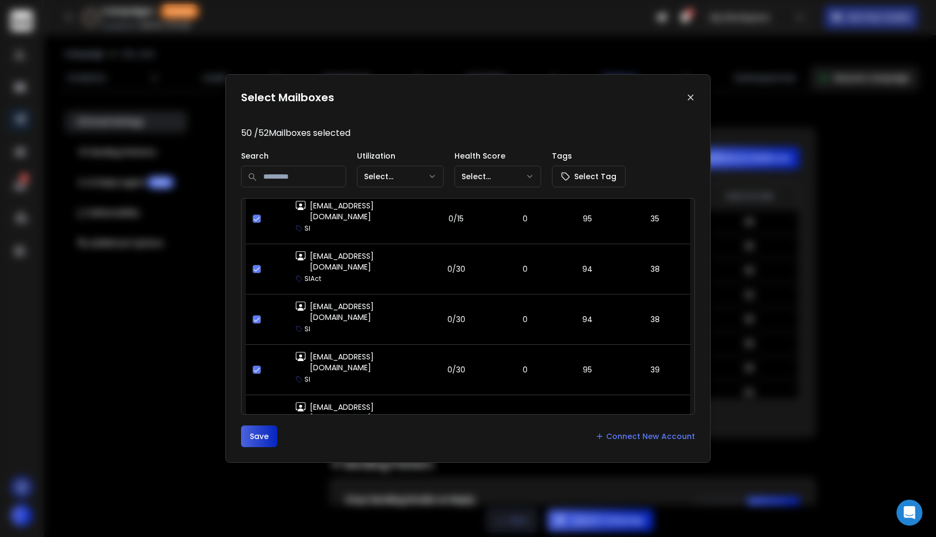
scroll to position [0, 0]
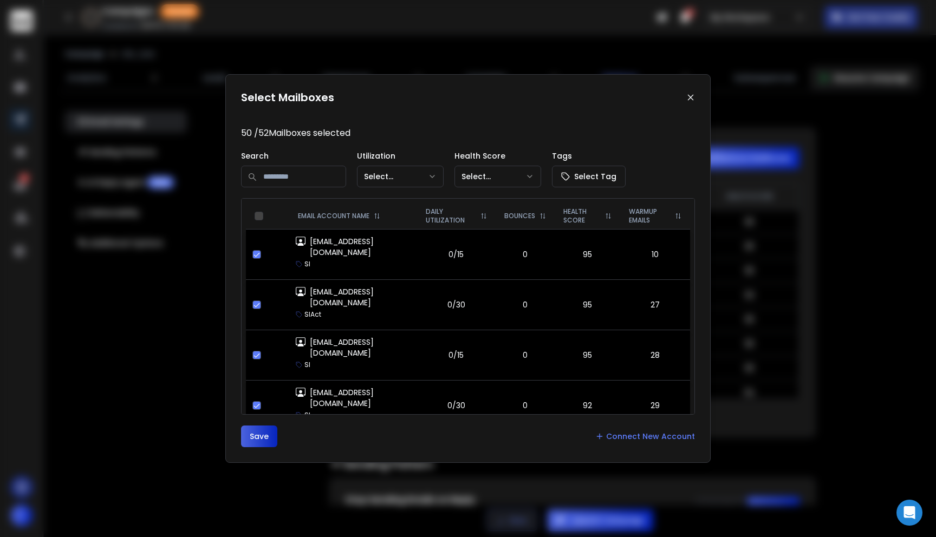
click at [259, 438] on button "Save" at bounding box center [259, 437] width 36 height 22
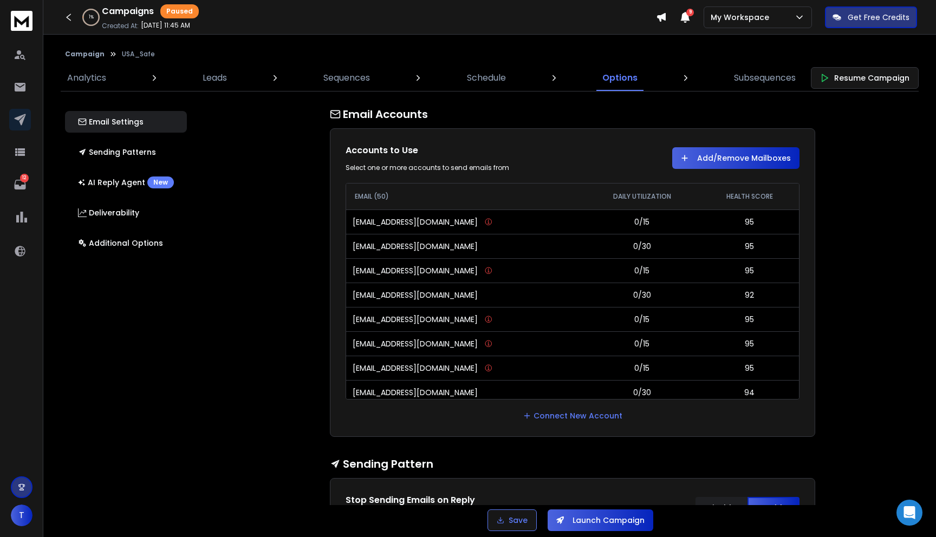
click at [264, 299] on div "Email Accounts Accounts to Use Select one or more accounts to send emails from …" at bounding box center [579, 306] width 750 height 399
click at [865, 281] on div "Email Accounts Accounts to Use Select one or more accounts to send emails from …" at bounding box center [579, 306] width 750 height 399
click at [911, 511] on icon "Open Intercom Messenger" at bounding box center [909, 513] width 12 height 14
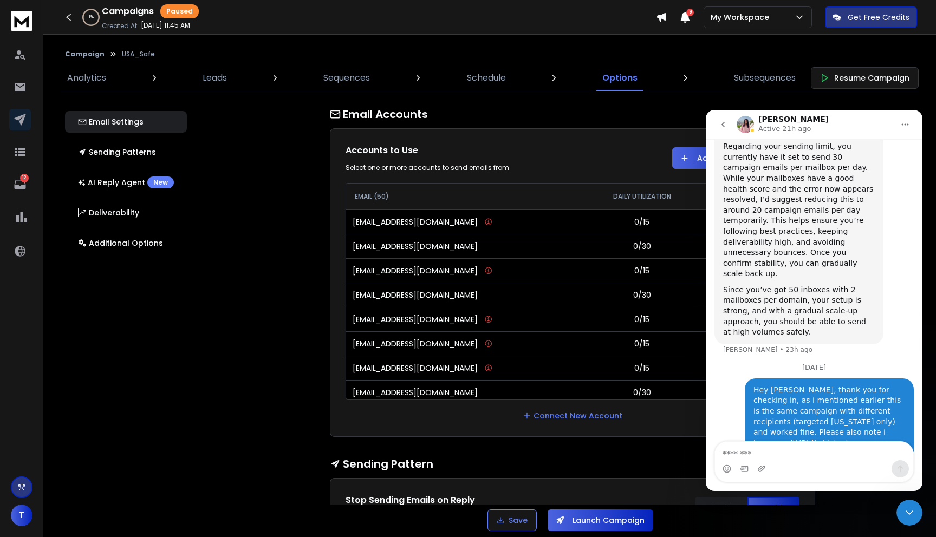
scroll to position [1621, 0]
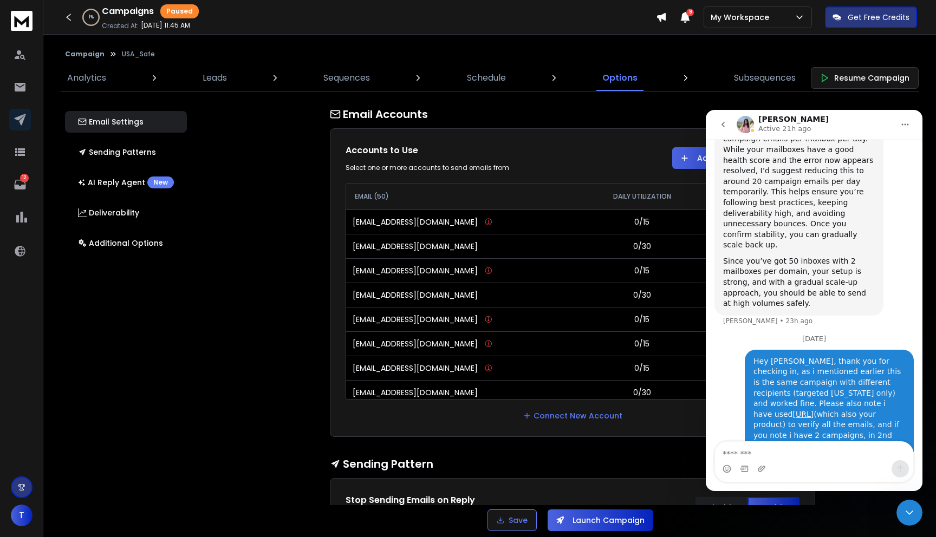
click at [794, 457] on textarea "Message…" at bounding box center [814, 451] width 198 height 18
click at [750, 455] on textarea "**********" at bounding box center [814, 451] width 198 height 18
click at [735, 454] on textarea "**********" at bounding box center [814, 451] width 198 height 18
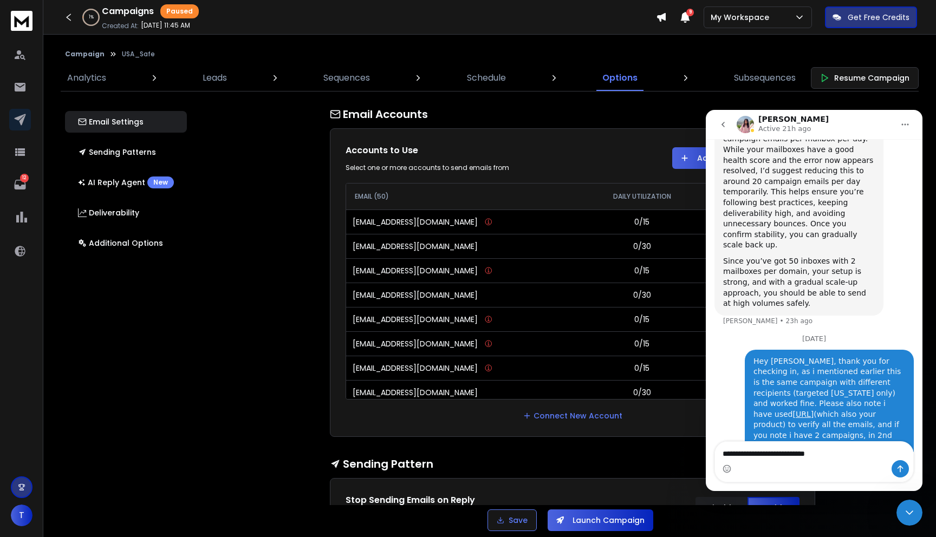
click at [734, 455] on textarea "**********" at bounding box center [814, 451] width 198 height 18
click at [826, 455] on textarea "**********" at bounding box center [814, 451] width 198 height 18
type textarea "**********"
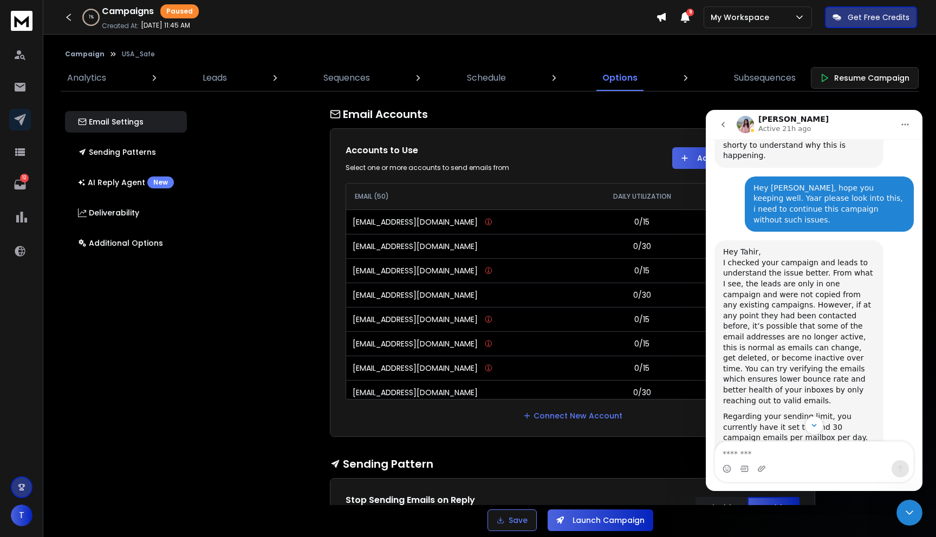
scroll to position [1336, 0]
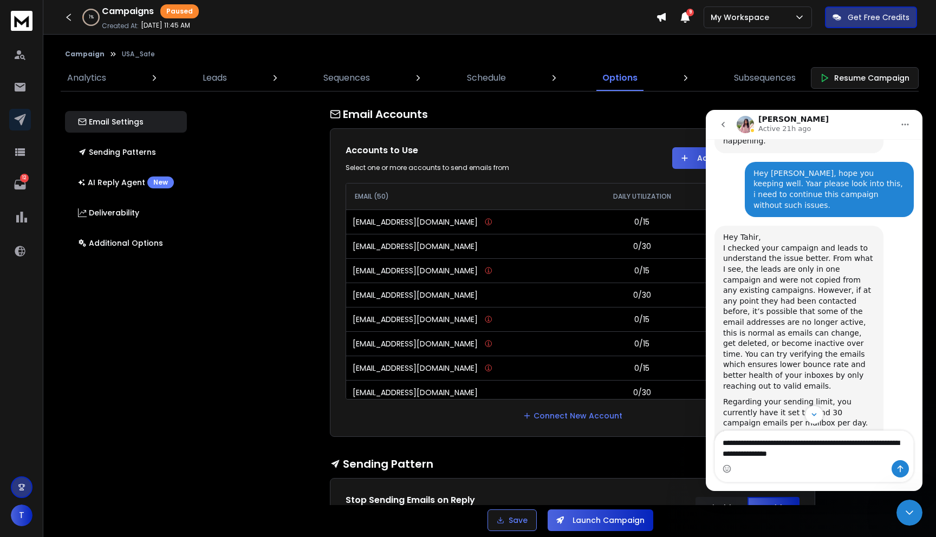
type textarea "**********"
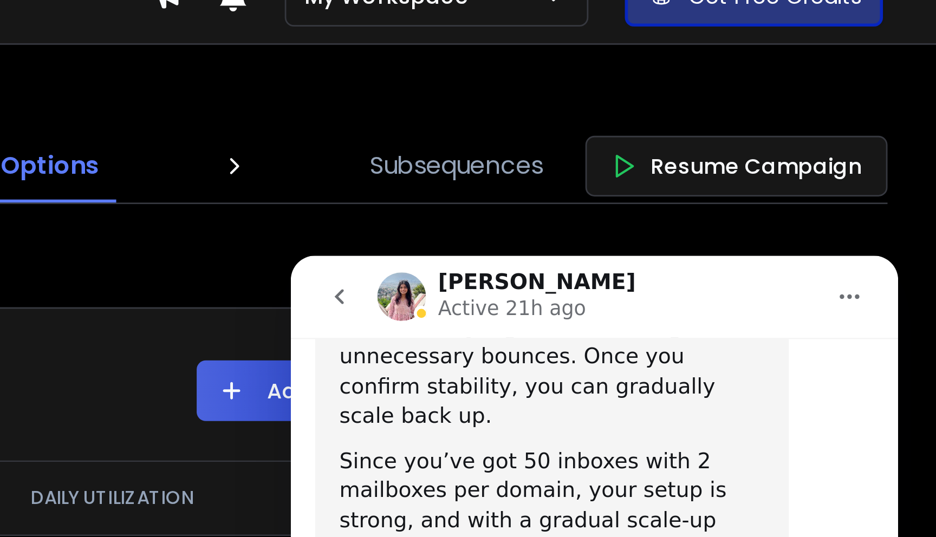
scroll to position [0, 0]
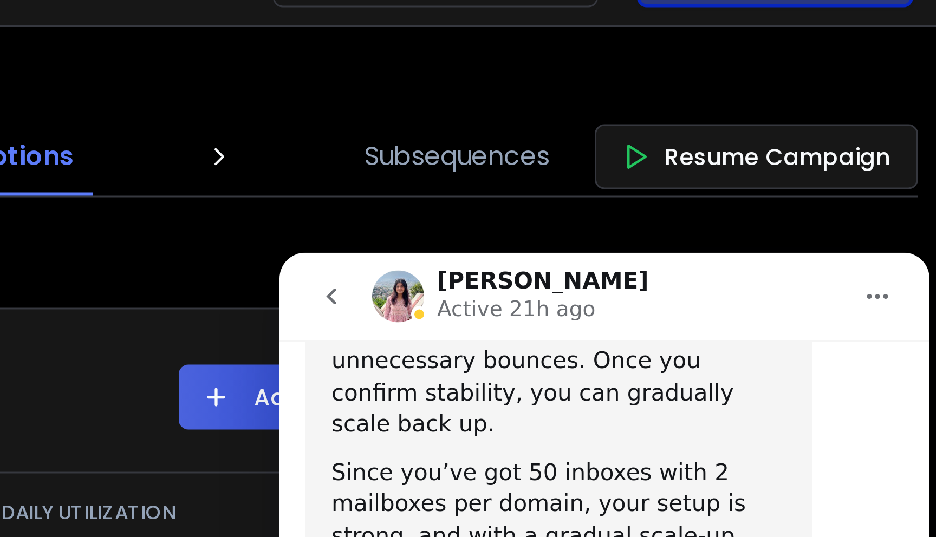
click at [350, 261] on h1 "[PERSON_NAME]" at bounding box center [367, 262] width 70 height 8
copy h1 "[PERSON_NAME]"
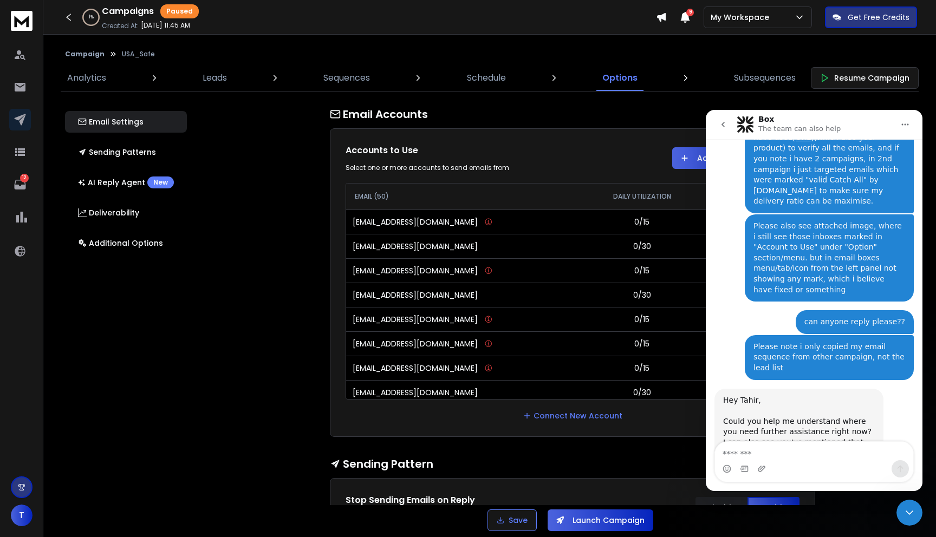
scroll to position [1891, 0]
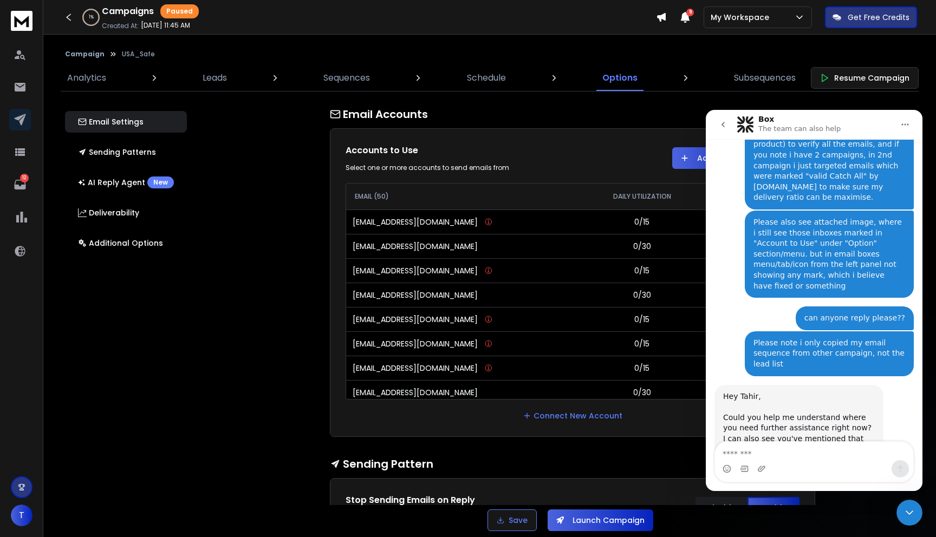
click at [554, 153] on h1 "Accounts to Use" at bounding box center [454, 150] width 216 height 13
click at [913, 512] on icon "Close Intercom Messenger" at bounding box center [909, 512] width 13 height 13
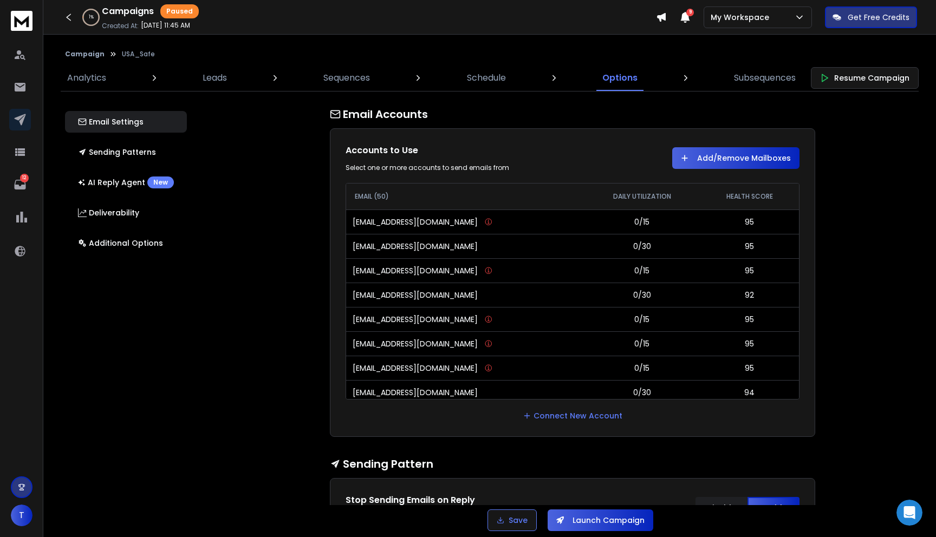
click at [918, 517] on div "Open Intercom Messenger" at bounding box center [910, 513] width 36 height 36
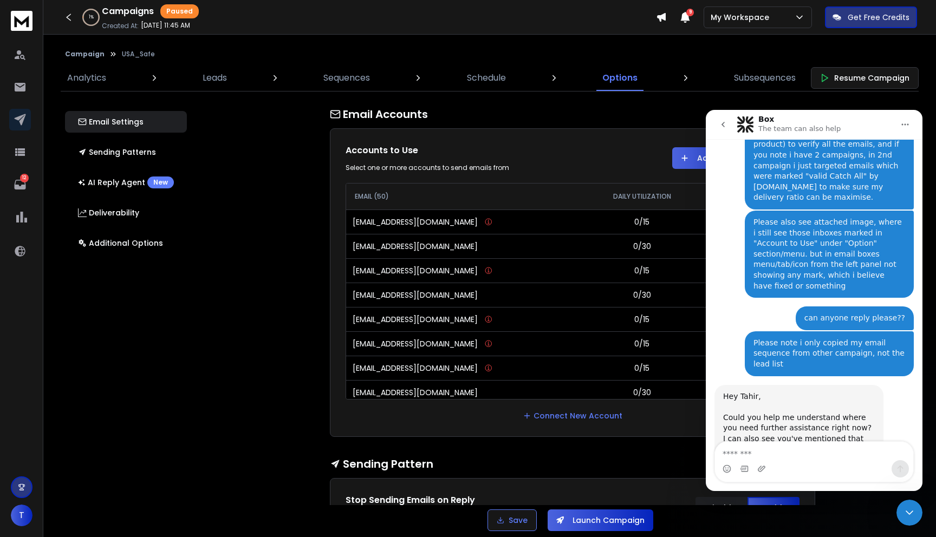
click at [767, 455] on textarea "Message…" at bounding box center [814, 451] width 198 height 18
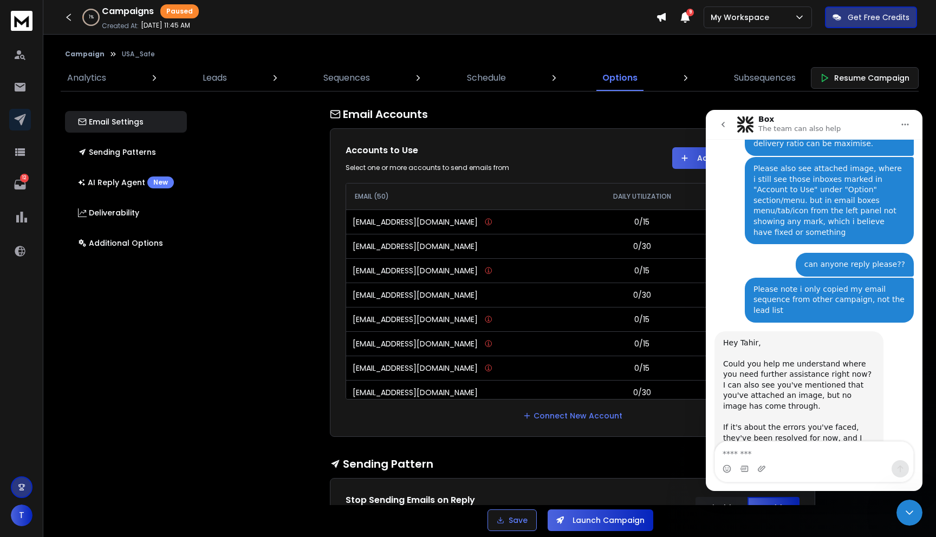
scroll to position [1995, 0]
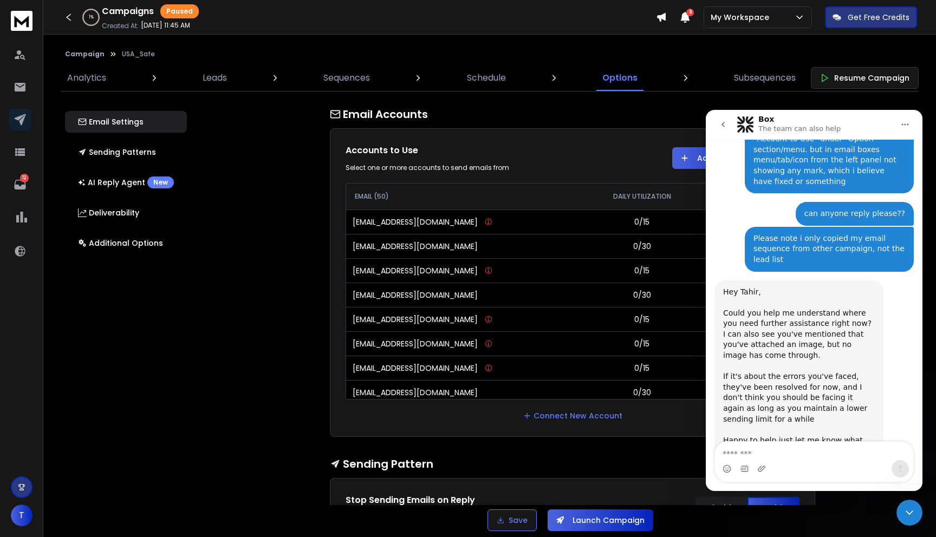
click at [835, 500] on img "Tahir says…" at bounding box center [832, 541] width 145 height 83
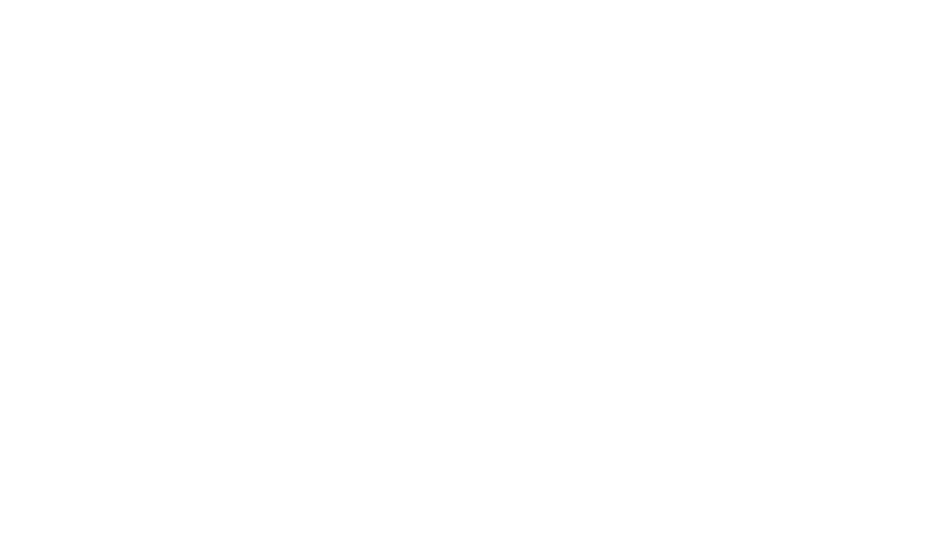
scroll to position [0, 0]
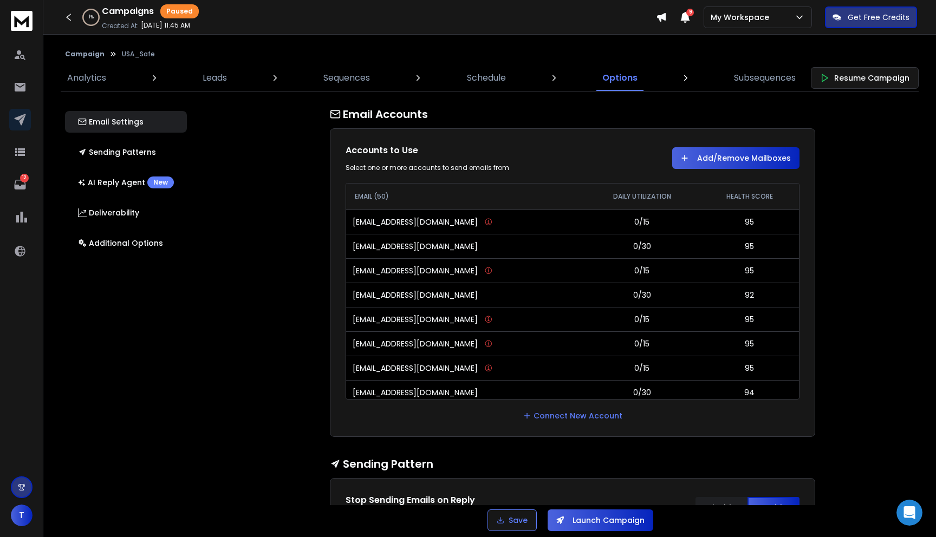
click at [911, 515] on icon "Open Intercom Messenger" at bounding box center [910, 513] width 18 height 18
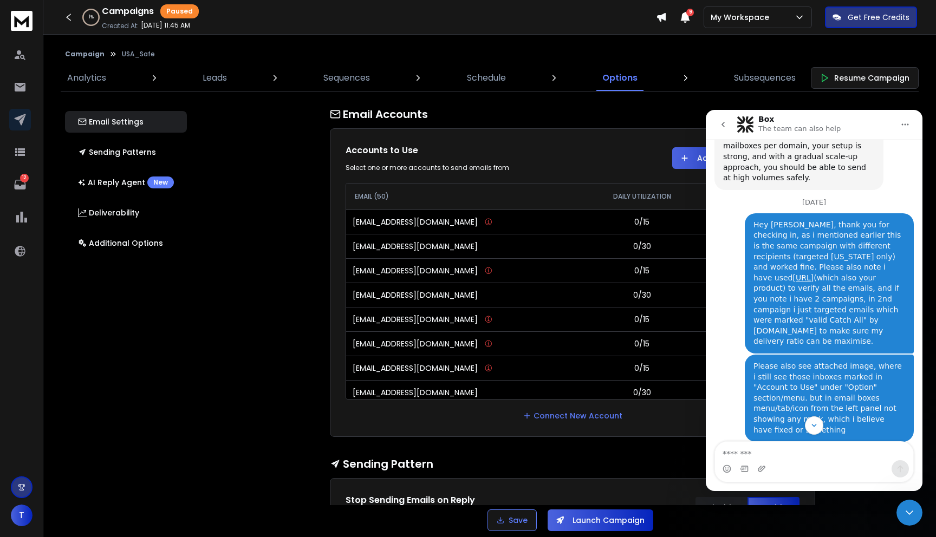
scroll to position [1995, 0]
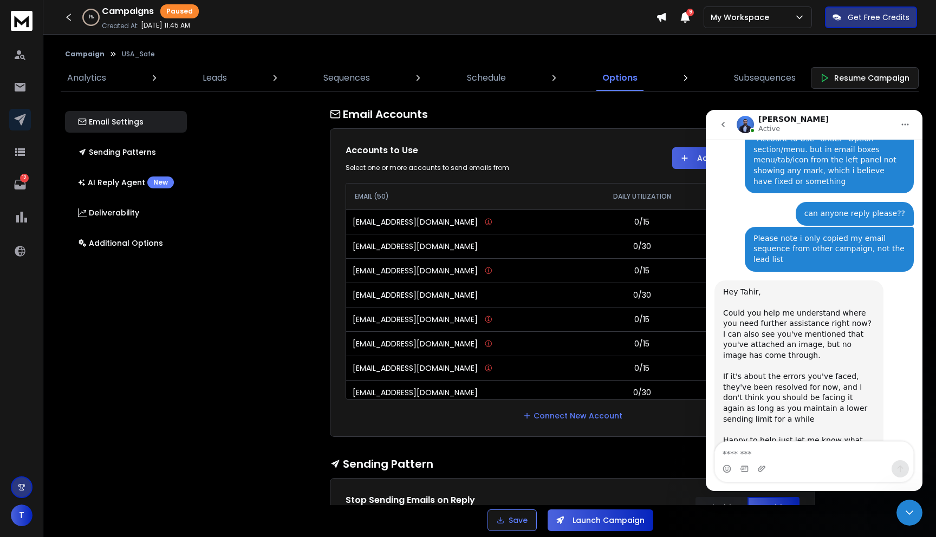
click at [751, 456] on textarea "Message…" at bounding box center [814, 451] width 198 height 18
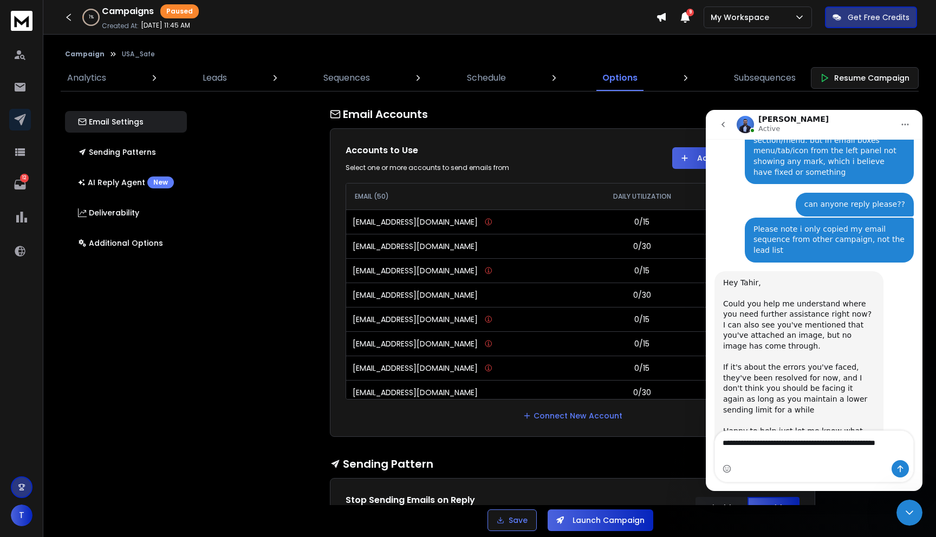
scroll to position [2006, 0]
type textarea "**********"
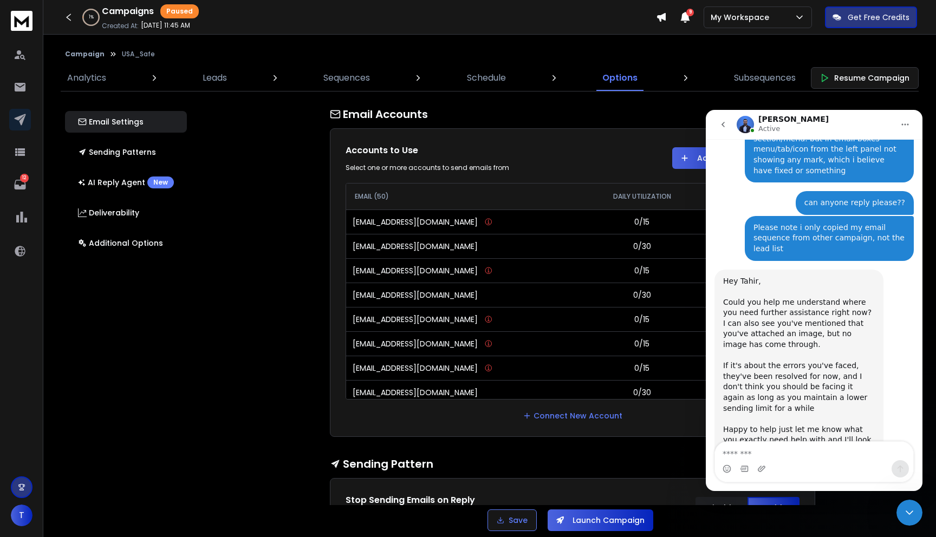
scroll to position [2031, 0]
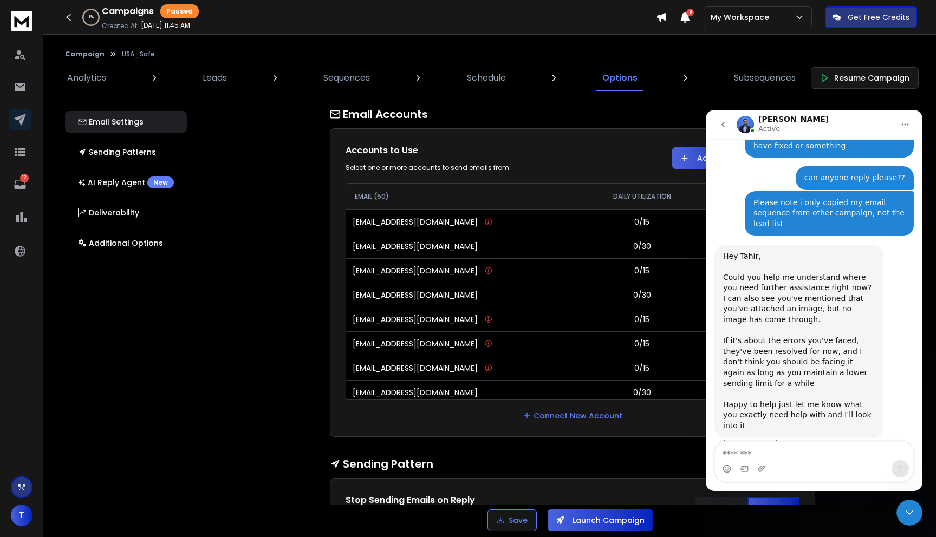
click at [903, 509] on icon "Close Intercom Messenger" at bounding box center [909, 512] width 13 height 13
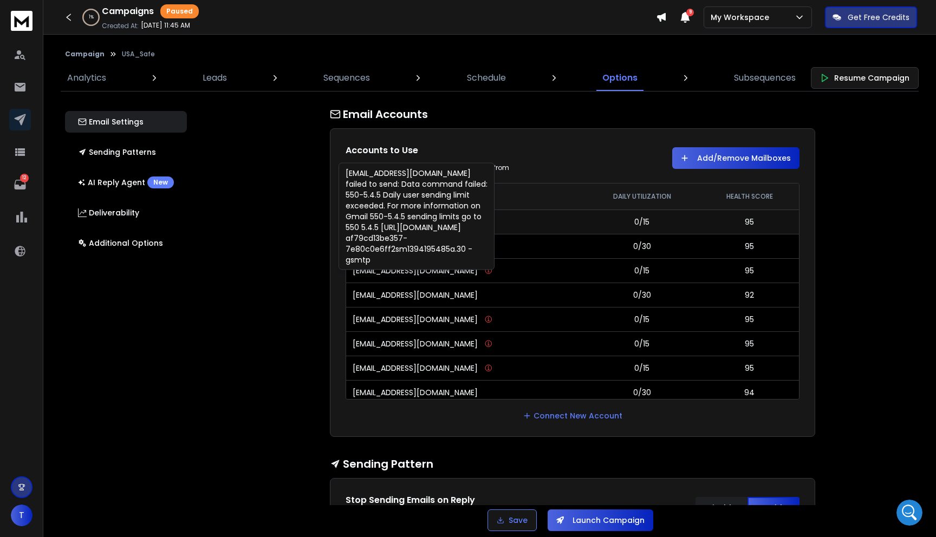
click at [493, 225] on icon at bounding box center [488, 222] width 9 height 9
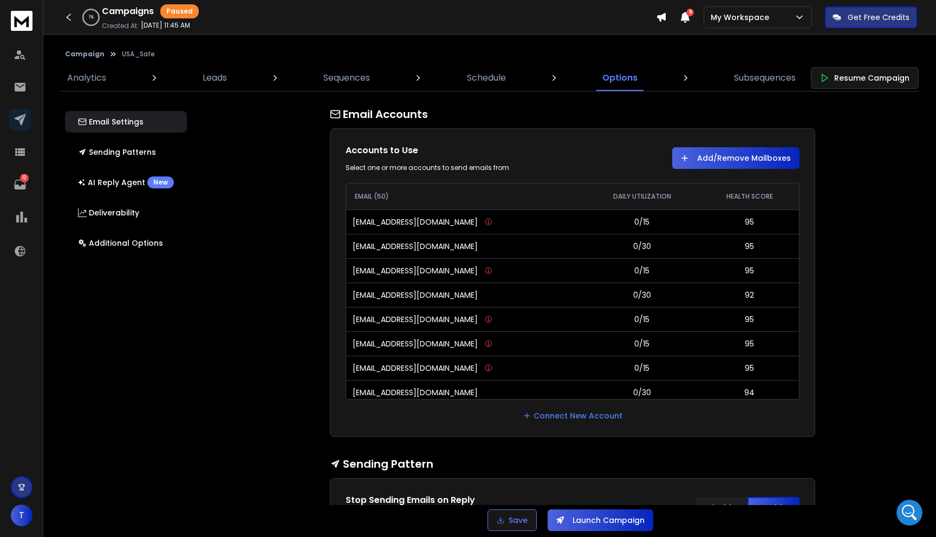
click at [911, 518] on icon "Open Intercom Messenger" at bounding box center [910, 513] width 18 height 18
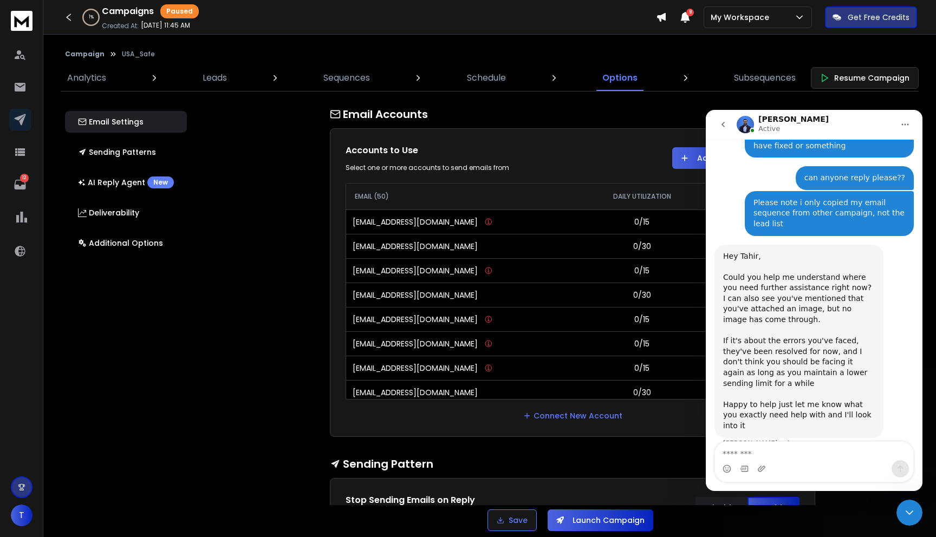
click at [790, 459] on textarea "Message…" at bounding box center [814, 451] width 198 height 18
type textarea "**********"
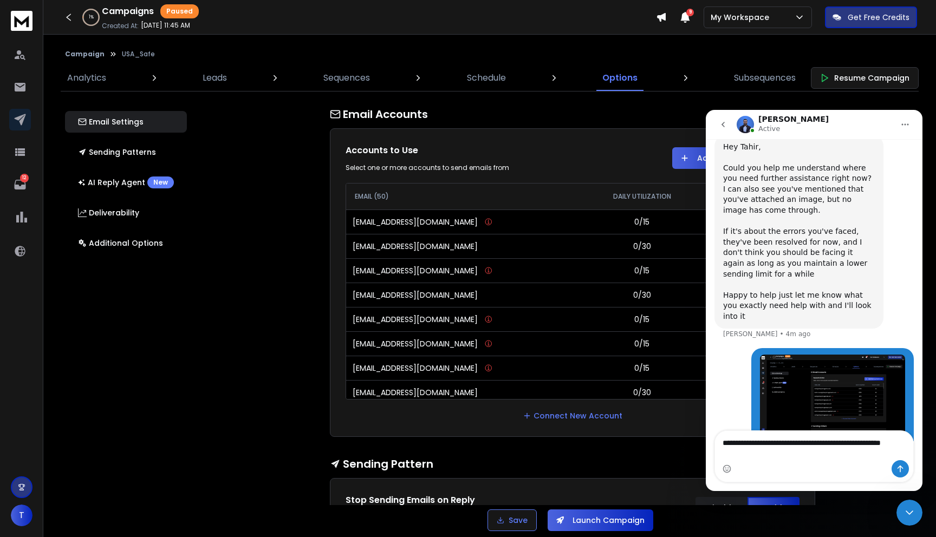
scroll to position [2151, 0]
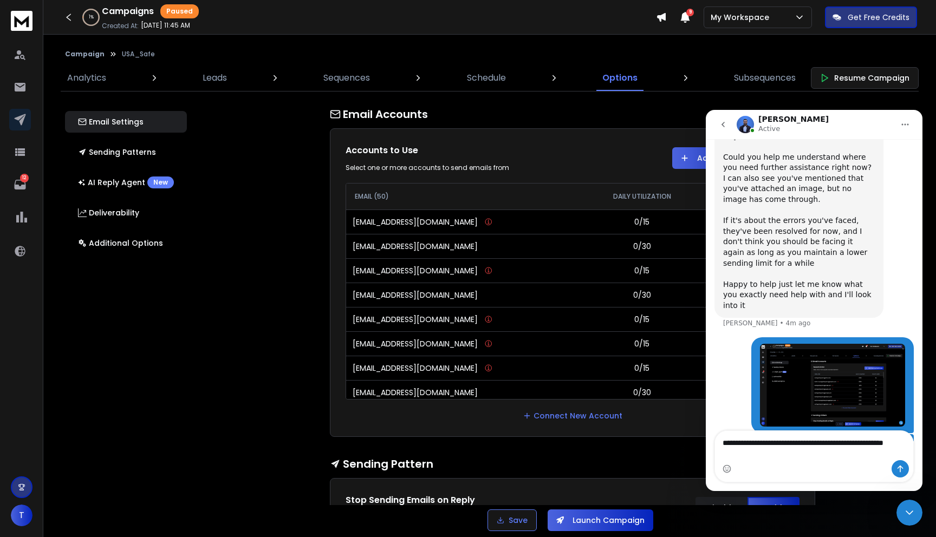
type textarea "**********"
